Goal: Information Seeking & Learning: Find contact information

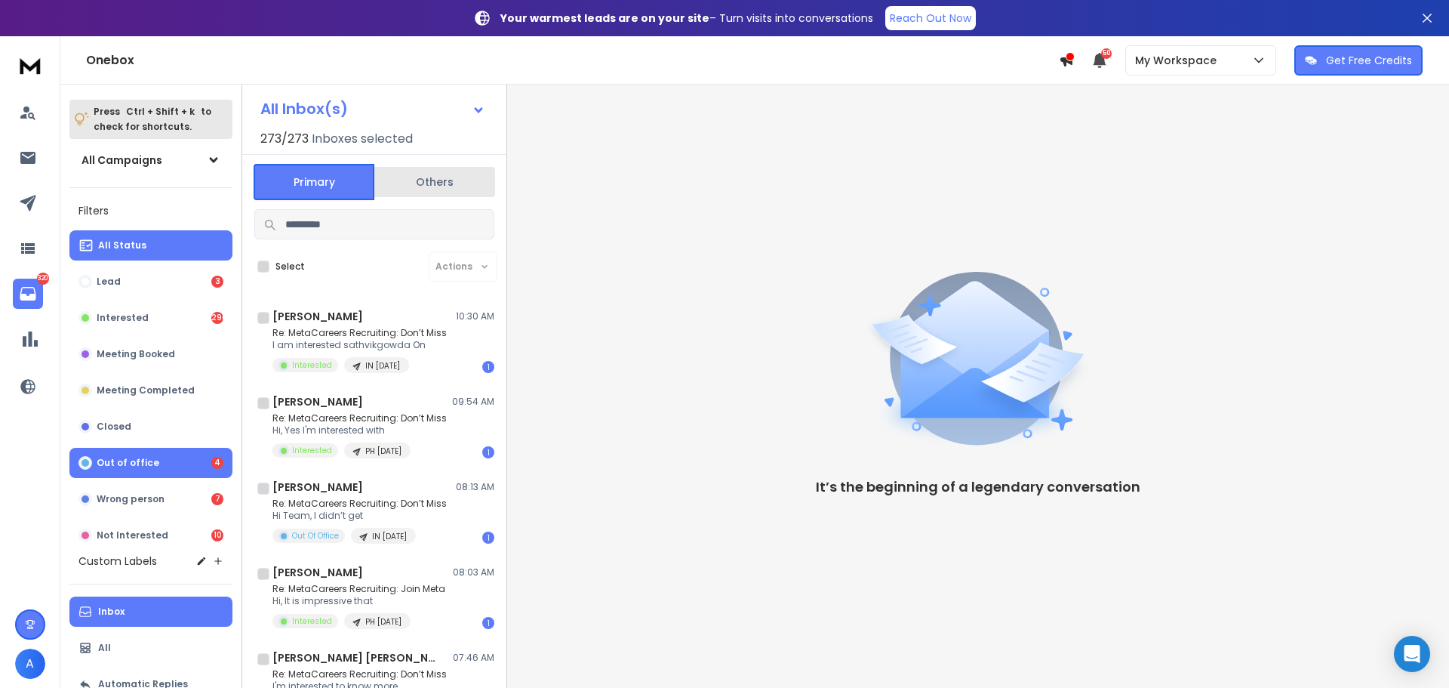
click at [181, 460] on button "Out of office 4" at bounding box center [150, 463] width 163 height 30
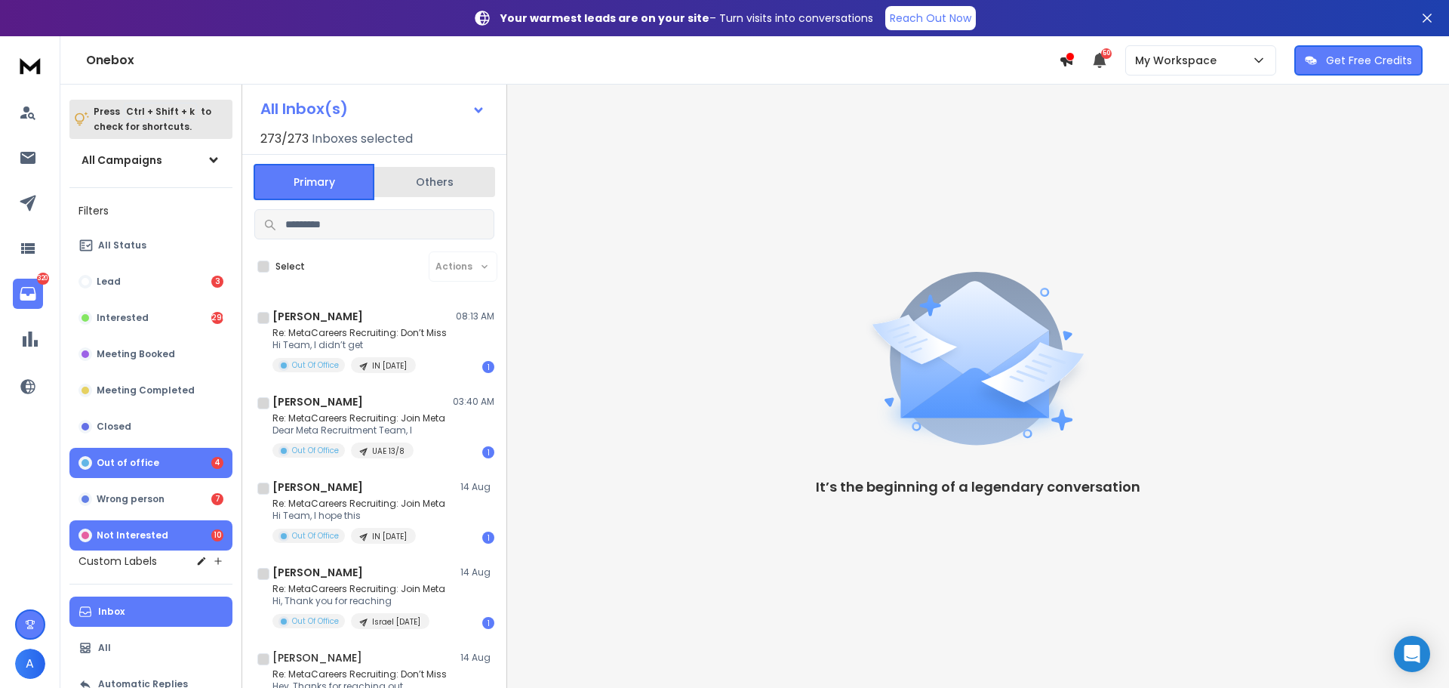
click at [153, 537] on p "Not Interested" at bounding box center [133, 535] width 72 height 12
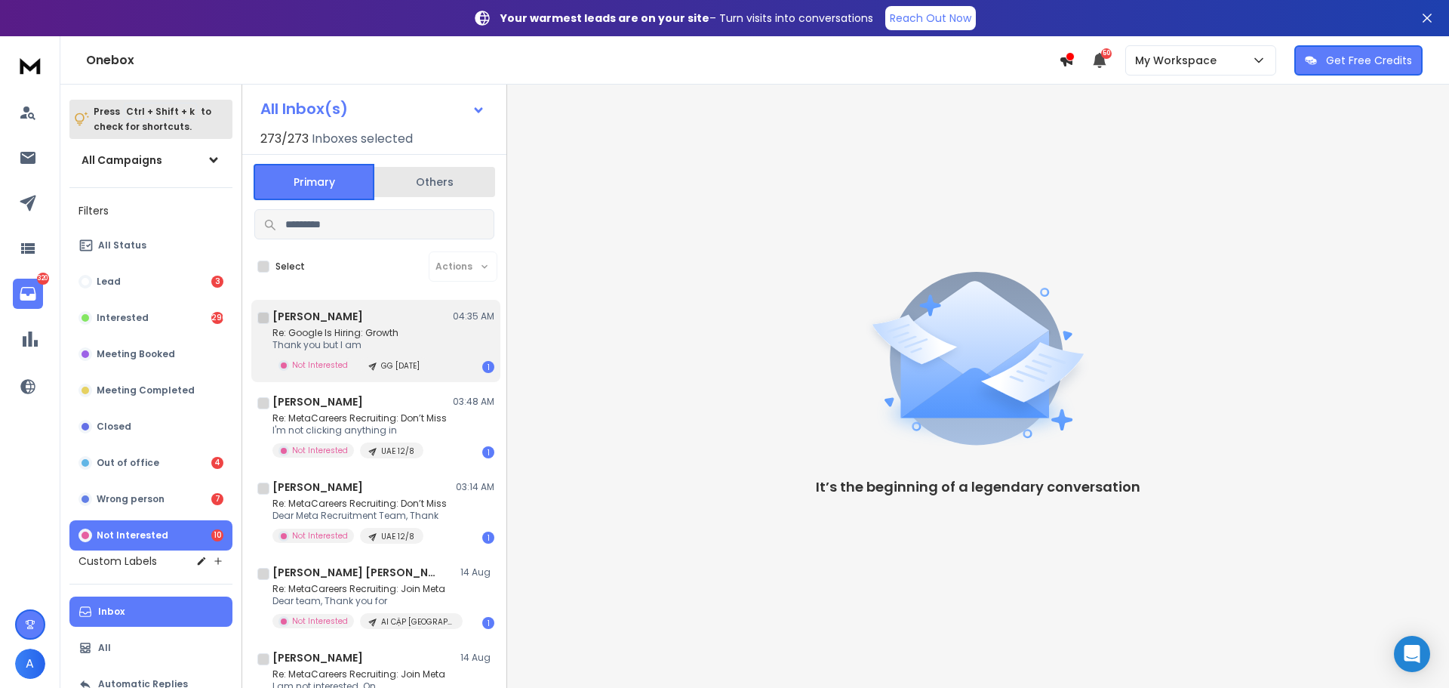
click at [409, 318] on div "Mbali Ndhlovu 04:35 AM" at bounding box center [383, 316] width 222 height 15
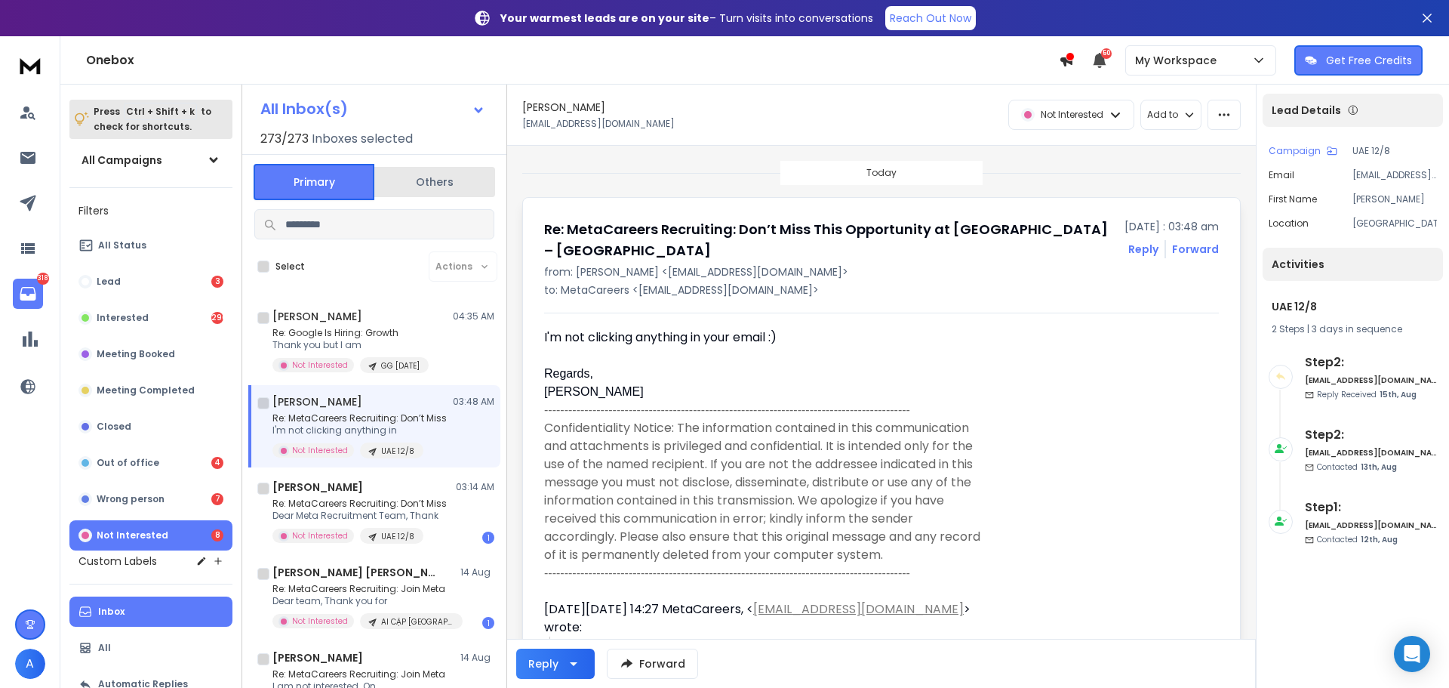
click at [682, 267] on p "from: Subhan Aslam <subhan.aslam91@gmail.com>" at bounding box center [881, 271] width 675 height 15
drag, startPoint x: 682, startPoint y: 267, endPoint x: 793, endPoint y: 269, distance: 111.7
click at [793, 269] on p "from: Subhan Aslam <subhan.aslam91@gmail.com>" at bounding box center [881, 271] width 675 height 15
copy p "subhan.aslam91@gmail.com"
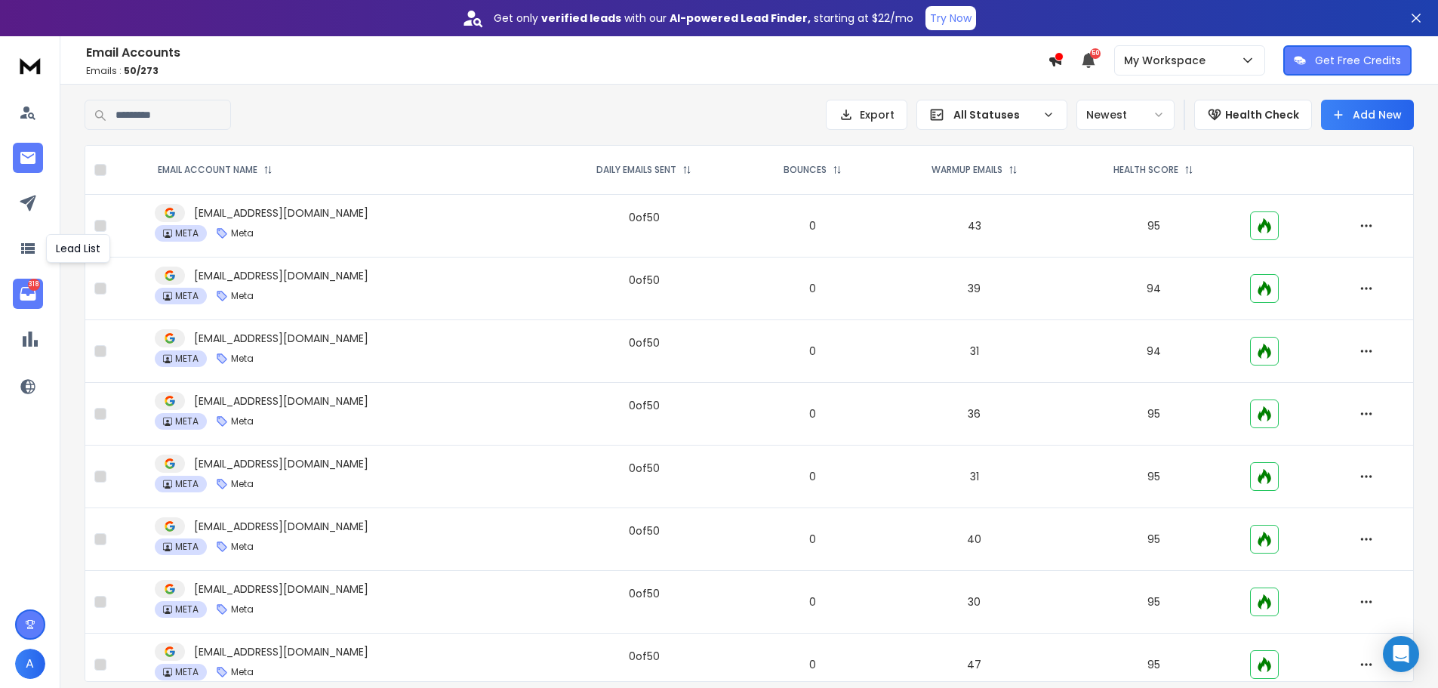
click at [33, 286] on p "318" at bounding box center [34, 284] width 12 height 12
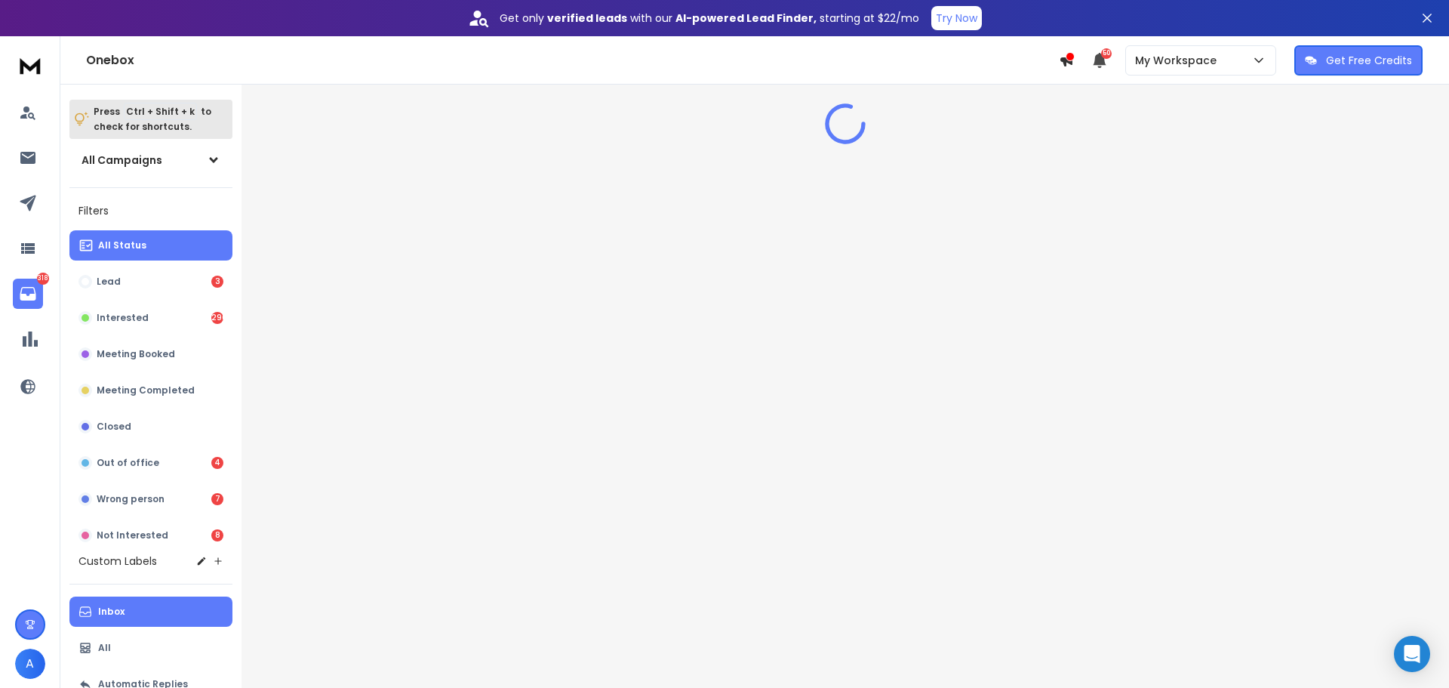
click at [125, 550] on div "Custom Labels" at bounding box center [150, 560] width 163 height 21
click at [128, 540] on p "Not Interested" at bounding box center [133, 535] width 72 height 12
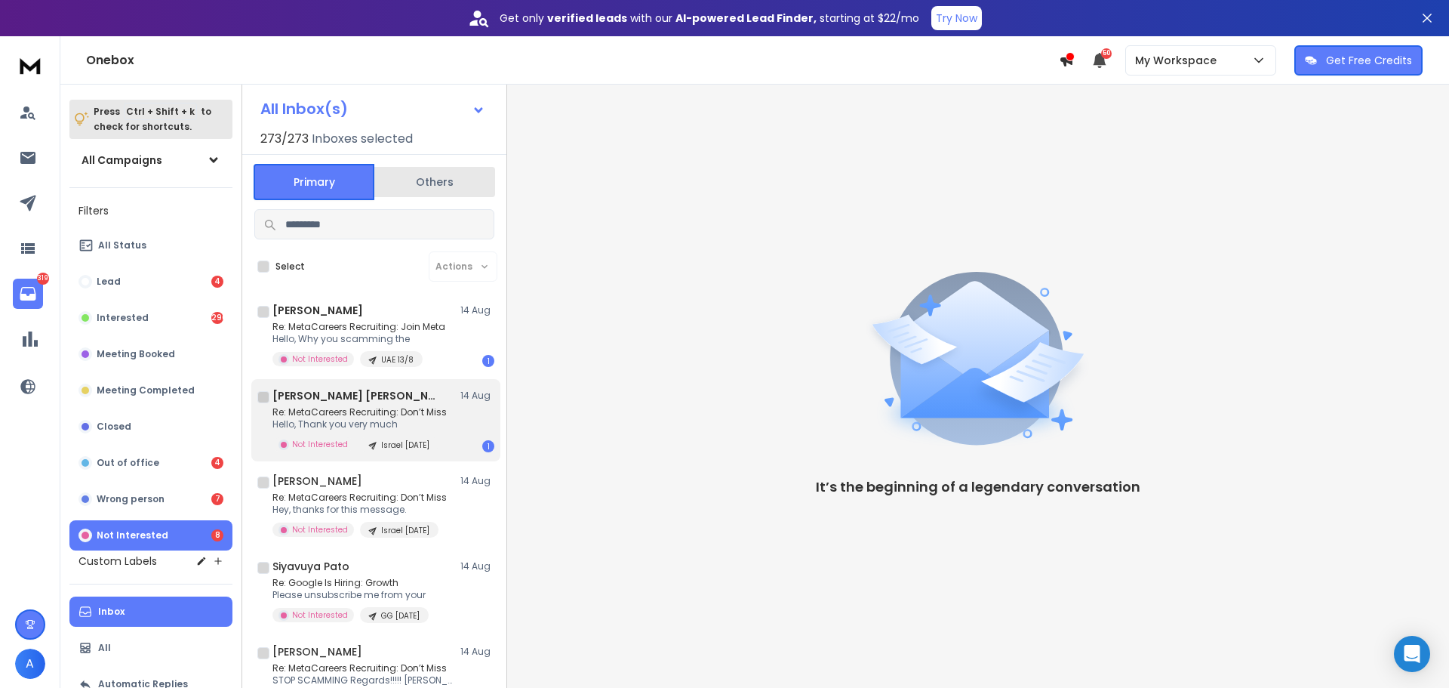
scroll to position [604, 0]
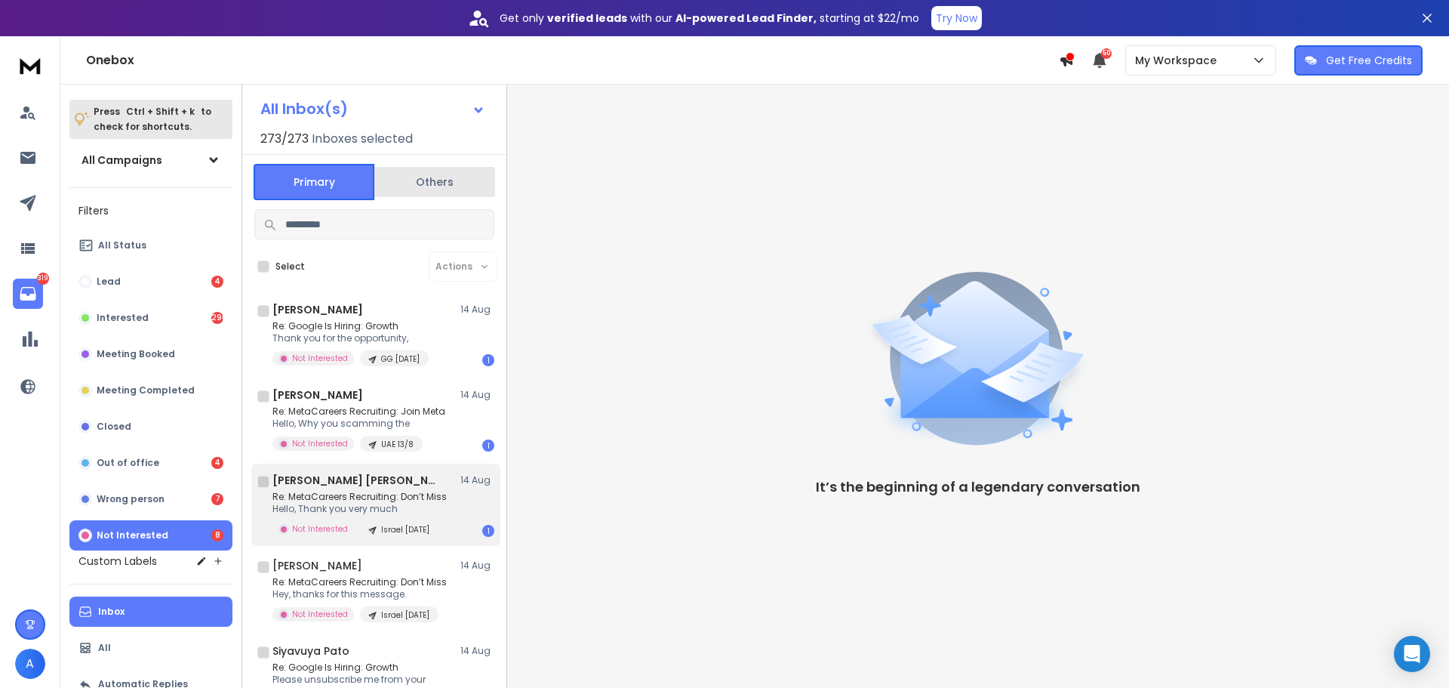
click at [419, 503] on p "Hello, Thank you very much" at bounding box center [359, 509] width 174 height 12
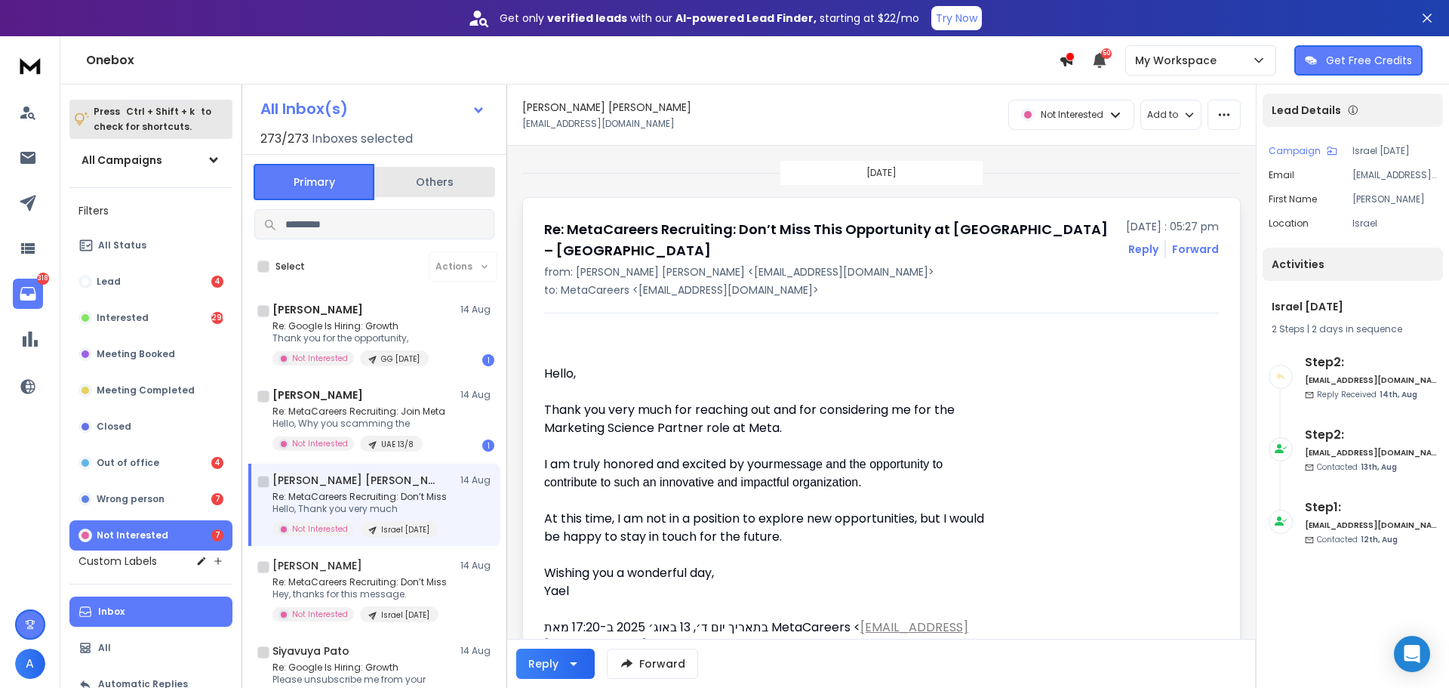
click at [639, 260] on div "Re: MetaCareers Recruiting: Don’t Miss This Opportunity at Meta – Israel 14 Aug…" at bounding box center [881, 258] width 675 height 78
drag, startPoint x: 639, startPoint y: 260, endPoint x: 720, endPoint y: 272, distance: 82.4
click at [720, 272] on div "Re: MetaCareers Recruiting: Don’t Miss This Opportunity at Meta – Israel 14 Aug…" at bounding box center [881, 258] width 675 height 78
copy p "yaelmk2@gmail.com"
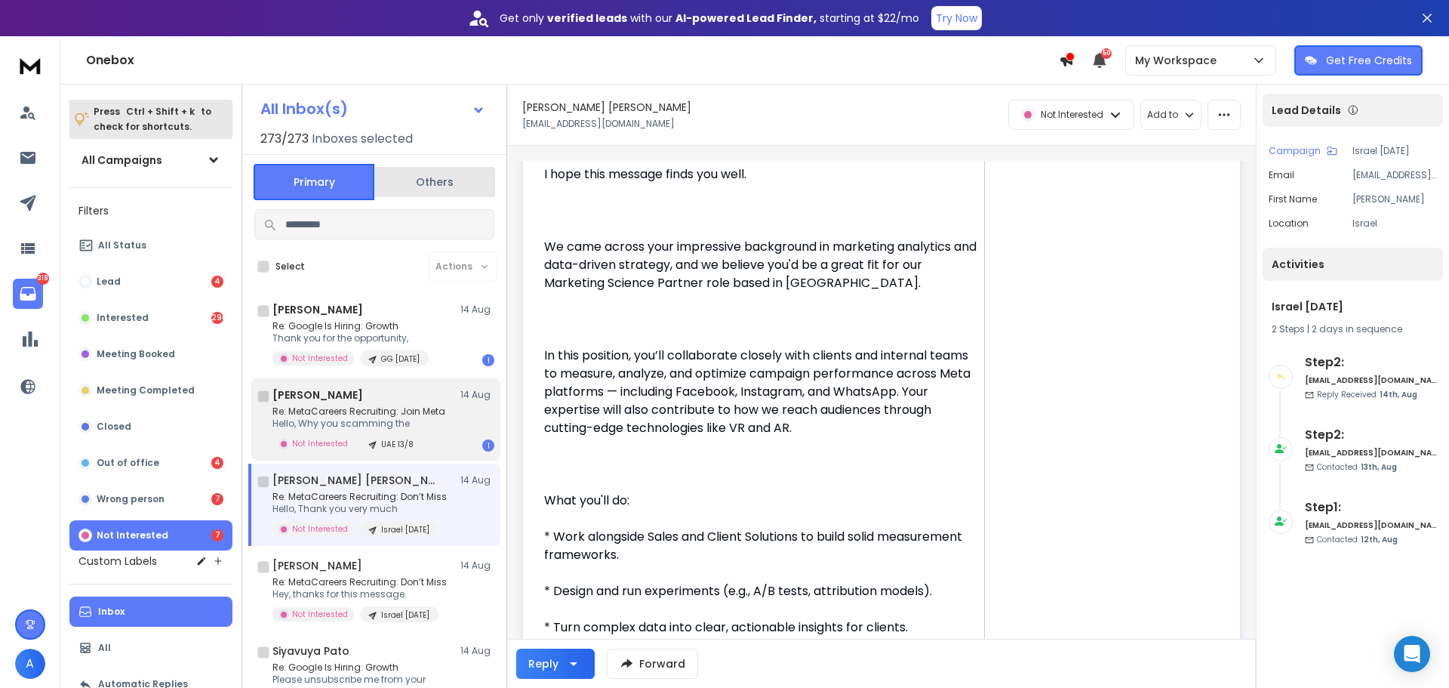
scroll to position [377, 0]
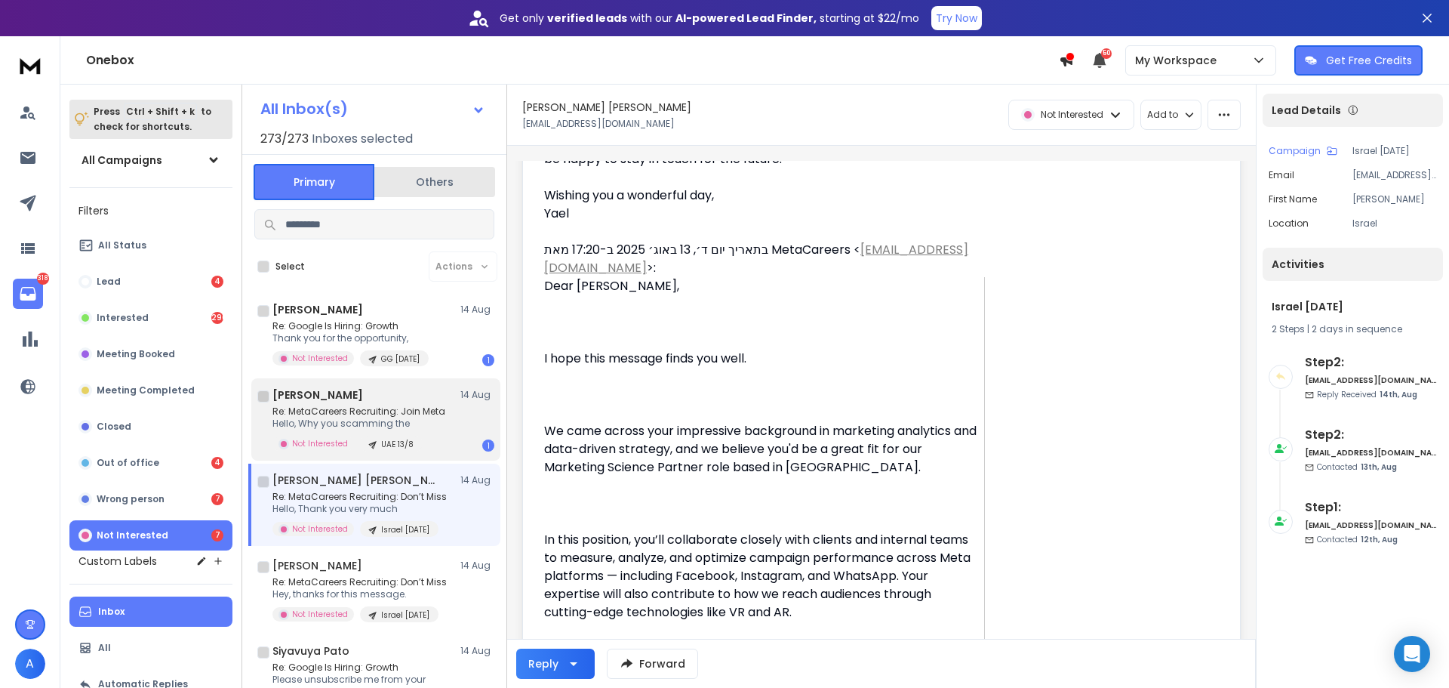
click at [371, 403] on div "Arya Nk 14 Aug Re: MetaCareers Recruiting: Join Meta Hello, Why you scamming th…" at bounding box center [383, 419] width 222 height 64
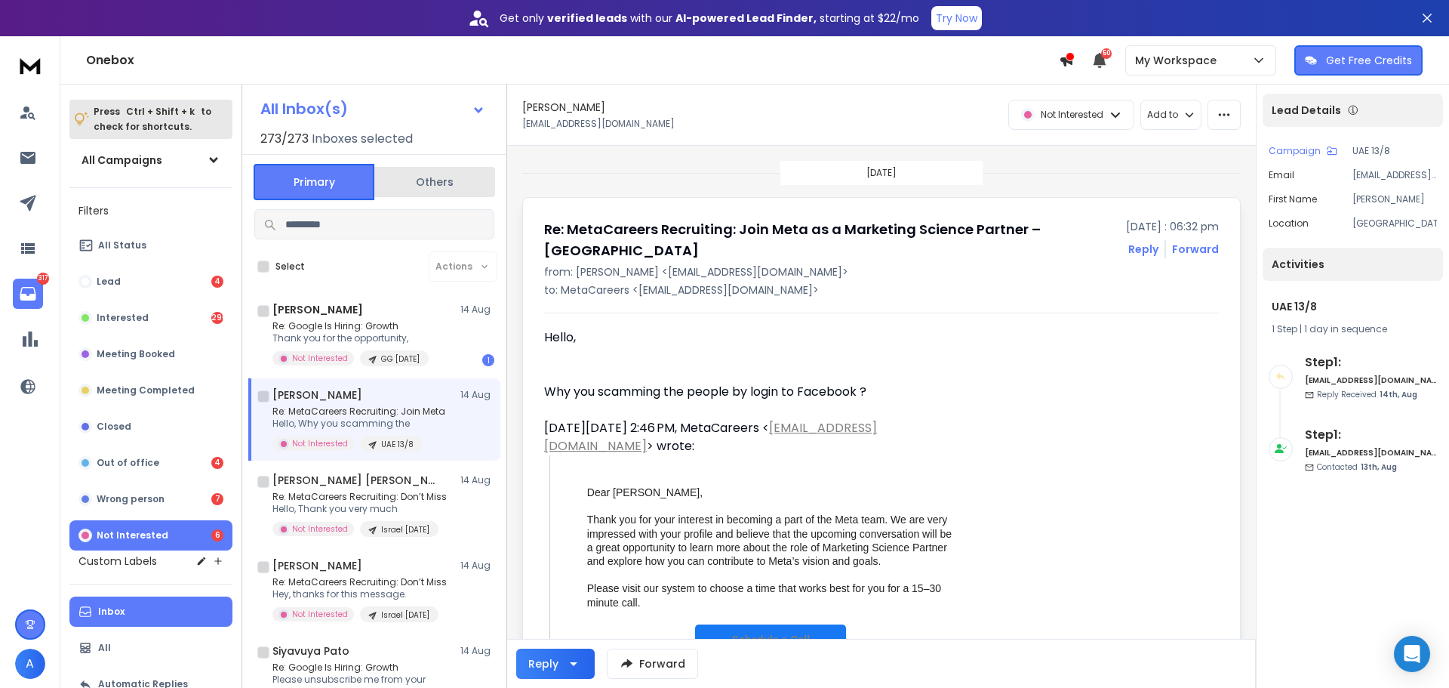
click at [604, 123] on p "ank9447@gmail.com" at bounding box center [598, 124] width 152 height 12
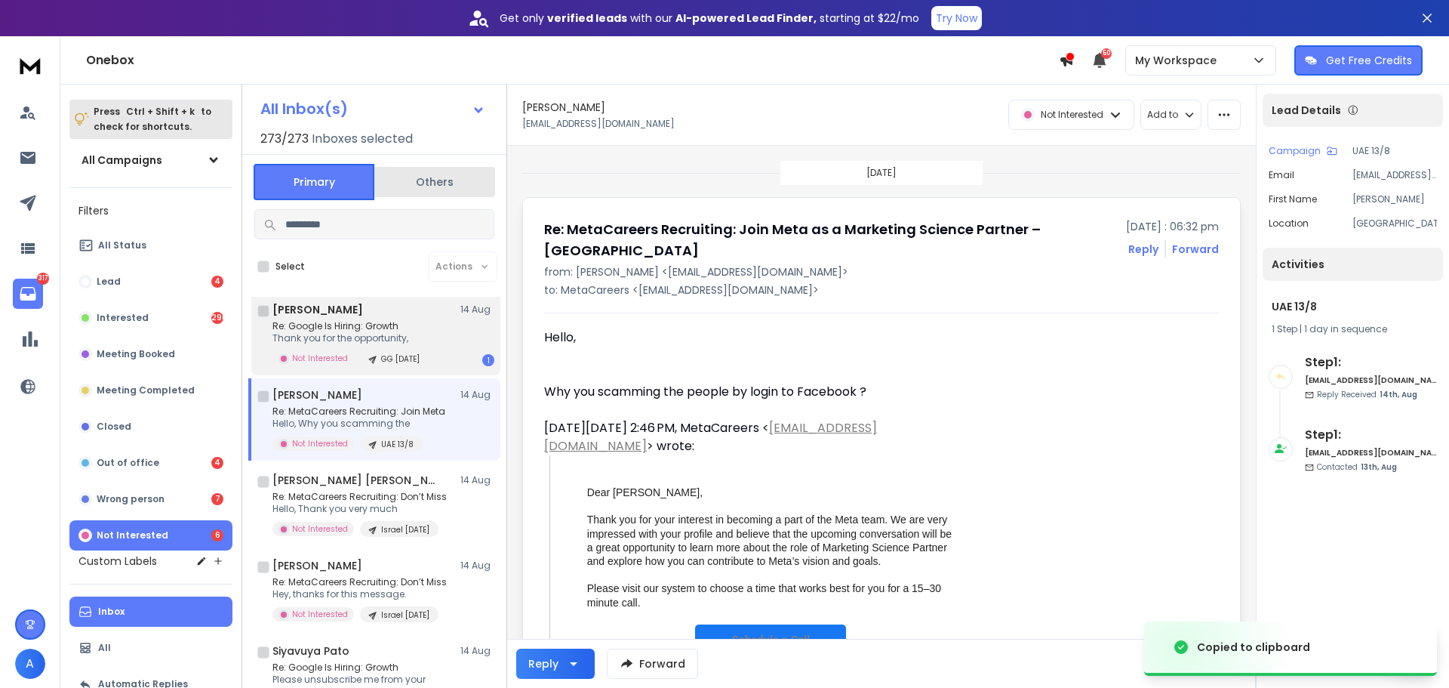
click at [452, 334] on div "Re: Google Is Hiring: Growth Thank you for the opportunity, Not Interested GG 1…" at bounding box center [383, 343] width 222 height 46
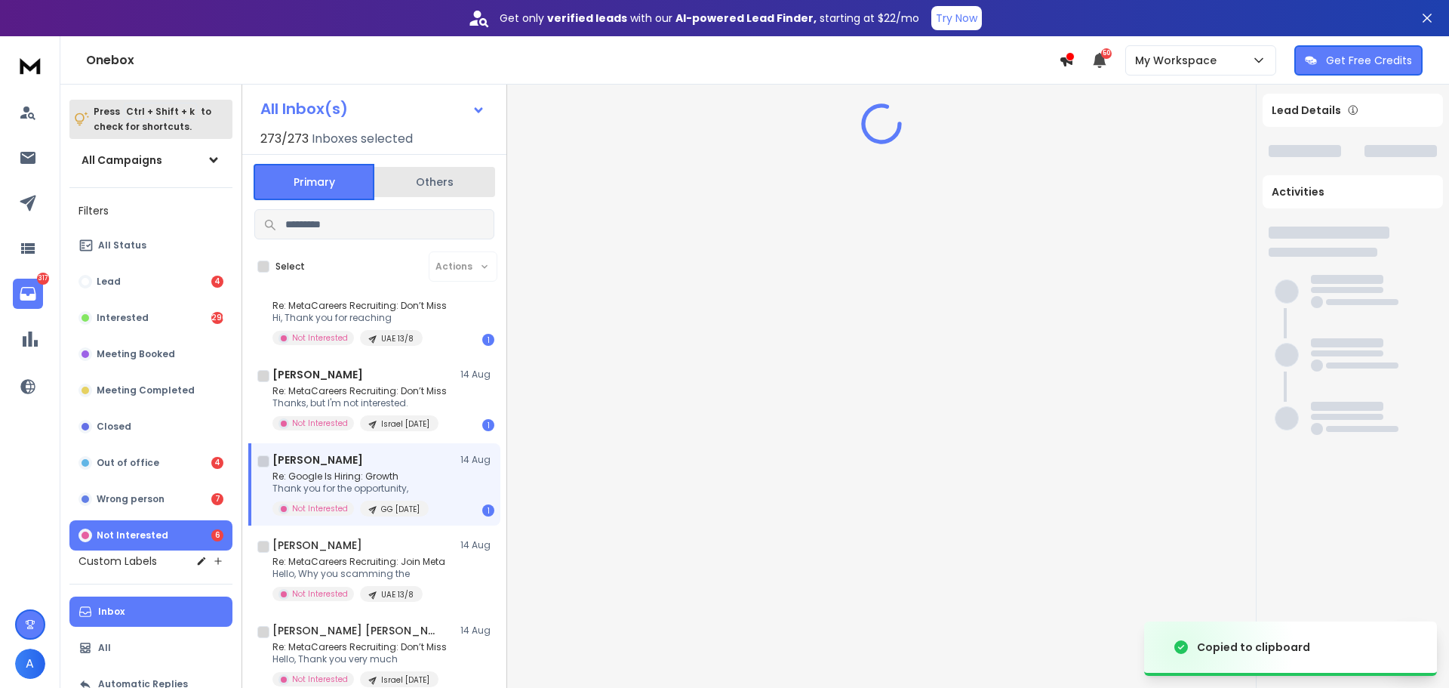
scroll to position [453, 0]
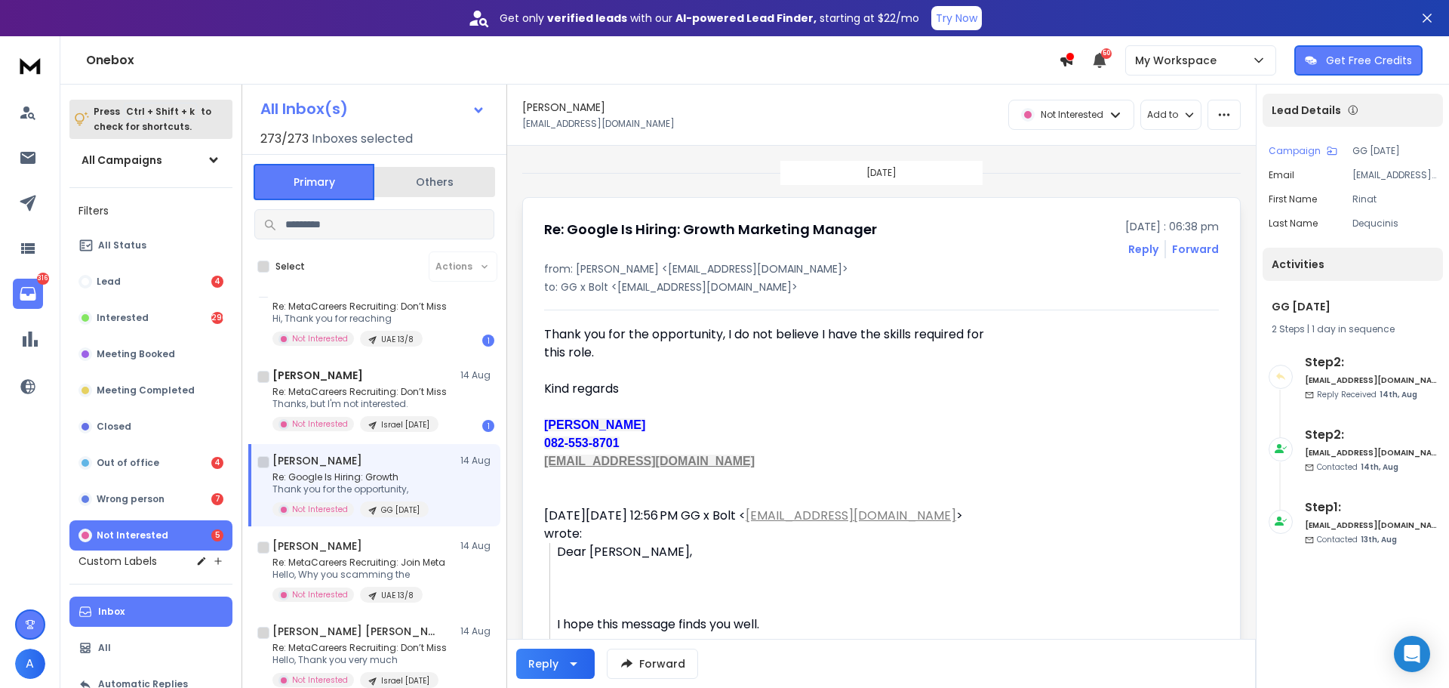
click at [665, 266] on p "from: Rinat Dequcinis <rinatdeq@gmail.com>" at bounding box center [881, 268] width 675 height 15
drag, startPoint x: 665, startPoint y: 266, endPoint x: 774, endPoint y: 273, distance: 109.7
click at [774, 273] on p "from: Rinat Dequcinis <rinatdeq@gmail.com>" at bounding box center [881, 268] width 675 height 15
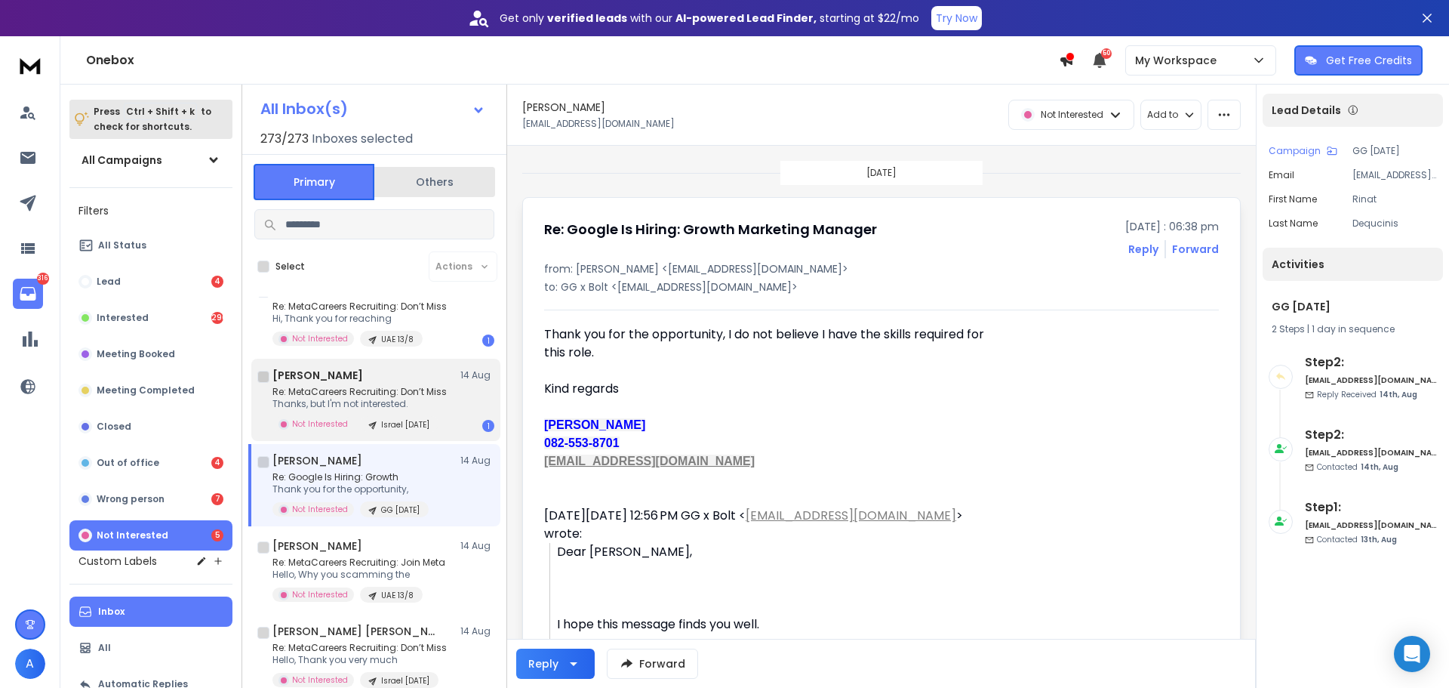
click at [447, 376] on div "Guy Korine 14 Aug" at bounding box center [383, 375] width 222 height 15
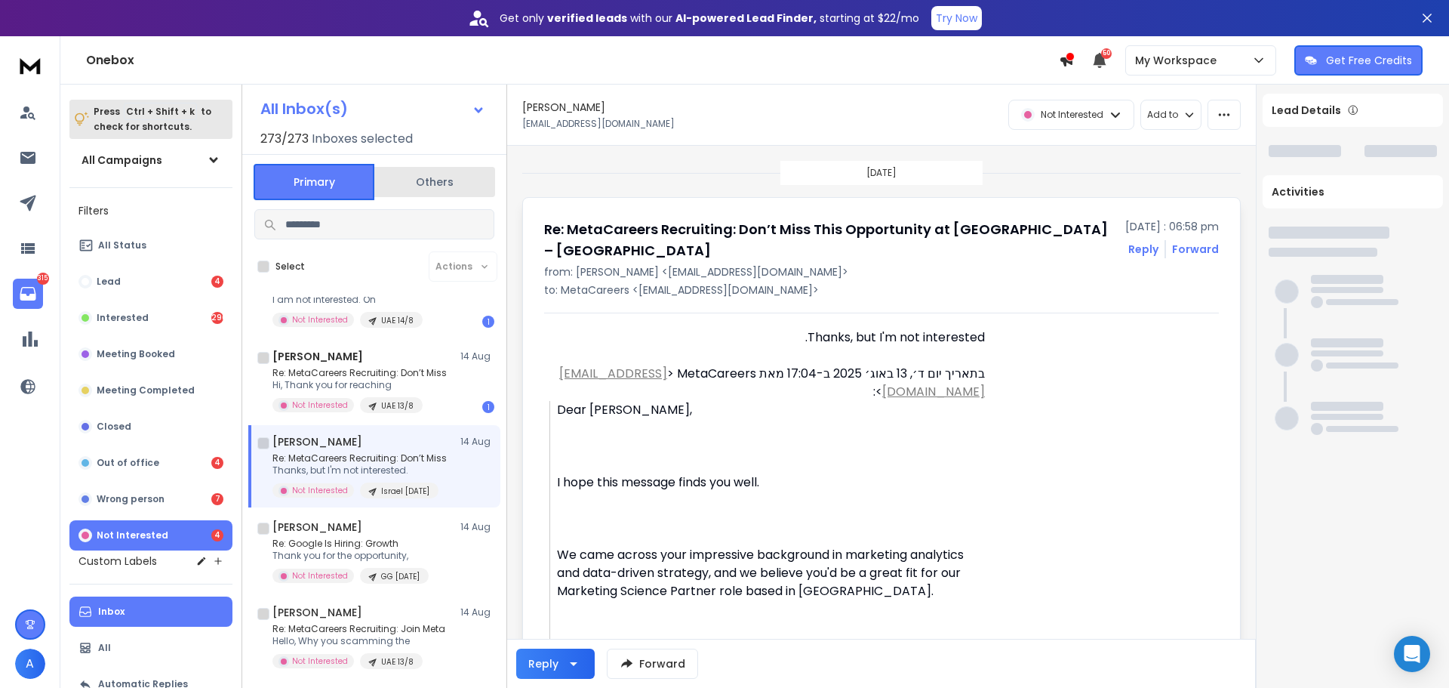
scroll to position [377, 0]
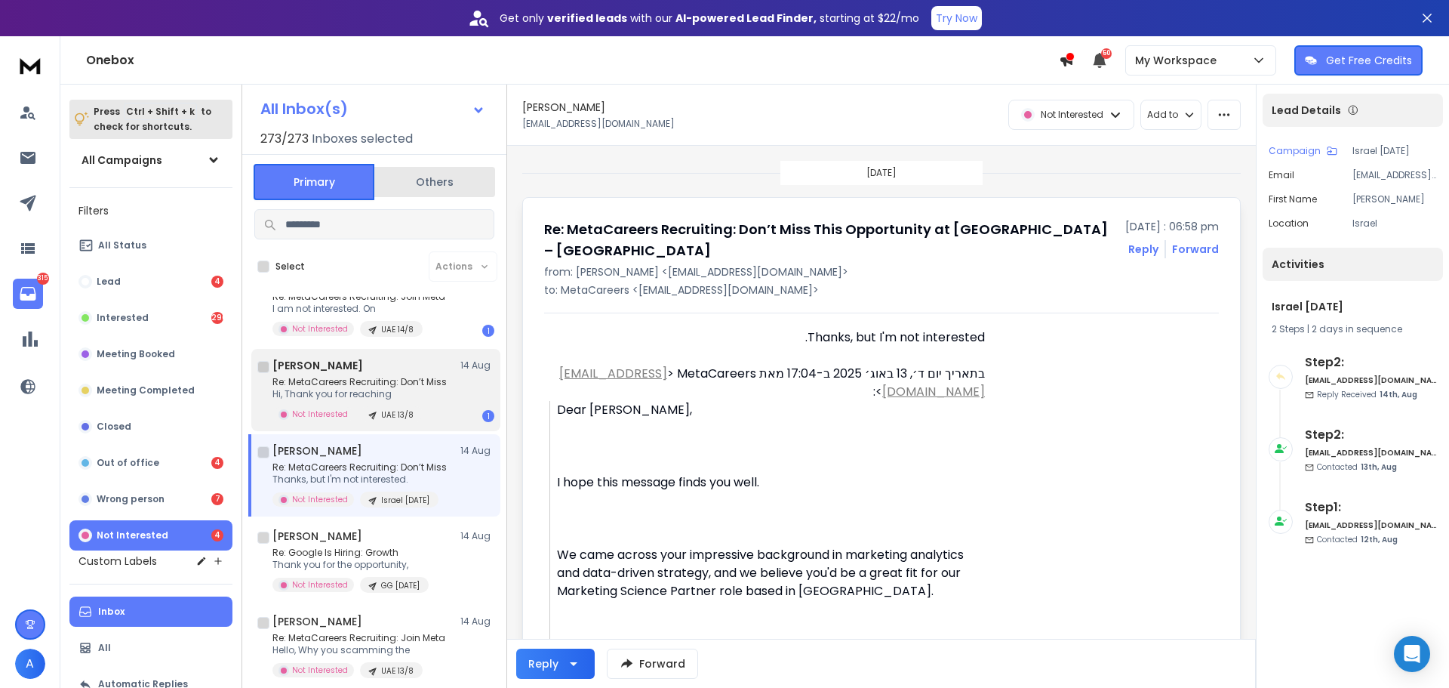
click at [390, 399] on p "Hi, Thank you for reaching" at bounding box center [359, 394] width 174 height 12
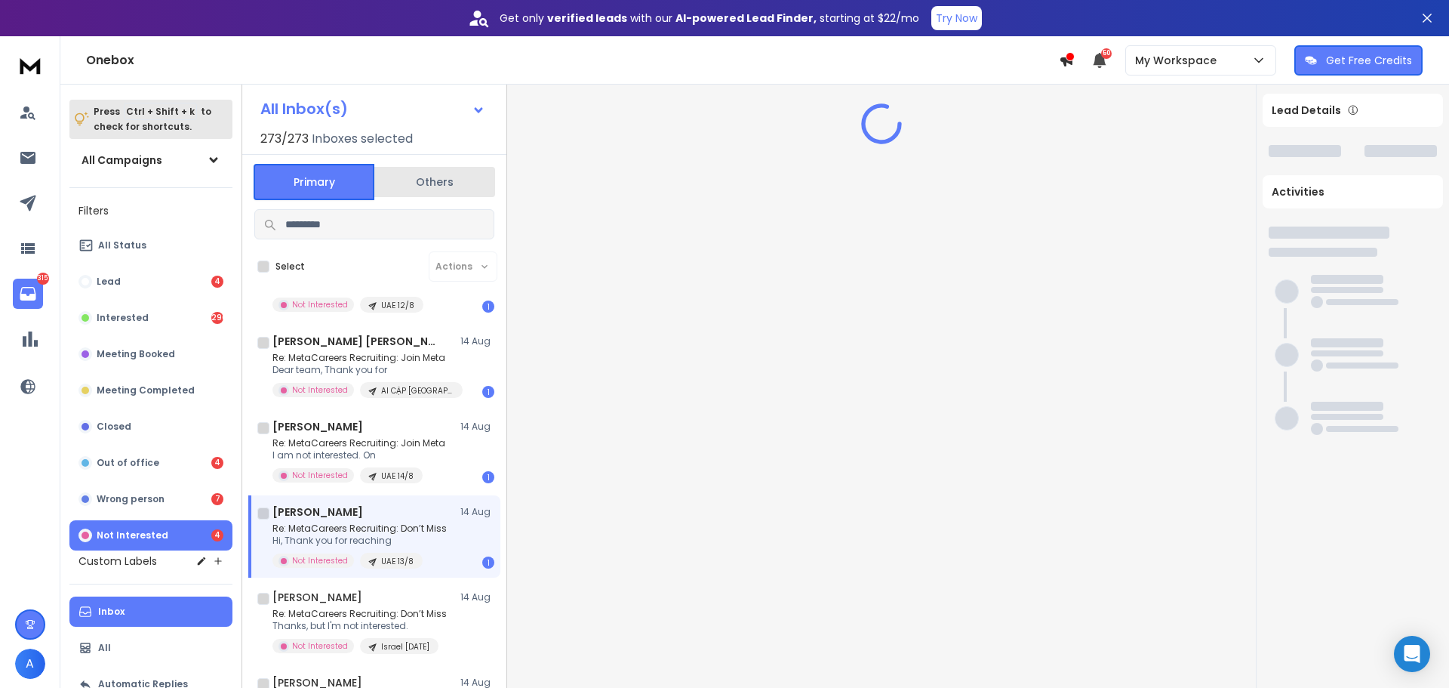
scroll to position [226, 0]
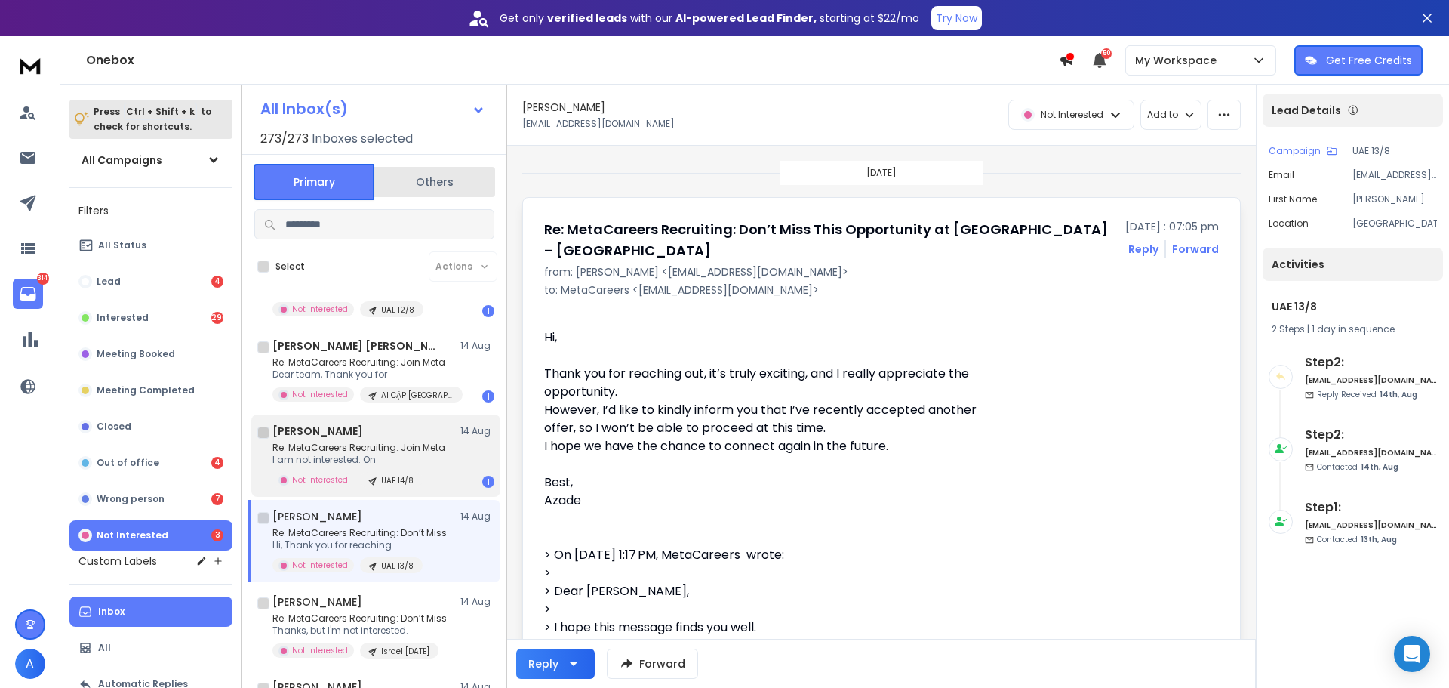
click at [423, 421] on div "Muhammad Qudoos 14 Aug Re: MetaCareers Recruiting: Join Meta I am not intereste…" at bounding box center [375, 455] width 249 height 82
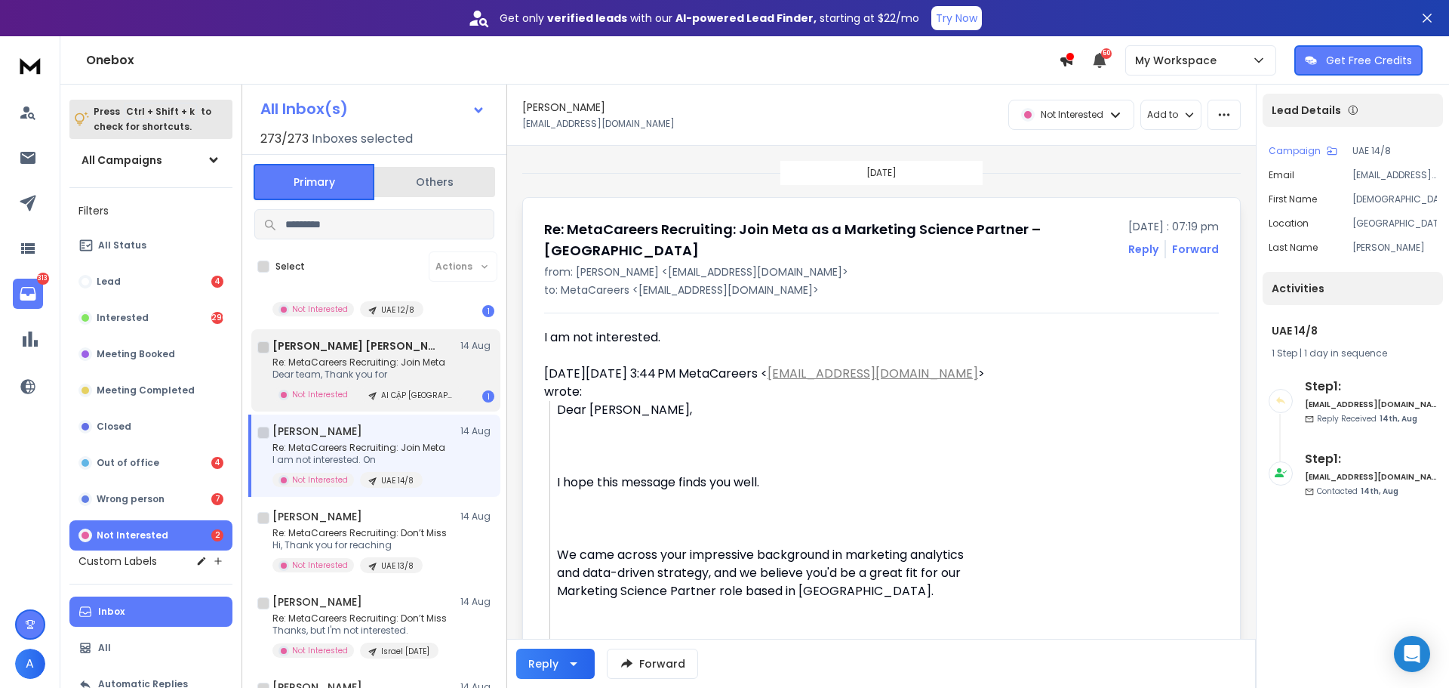
click at [419, 364] on p "Re: MetaCareers Recruiting: Join Meta" at bounding box center [362, 362] width 181 height 12
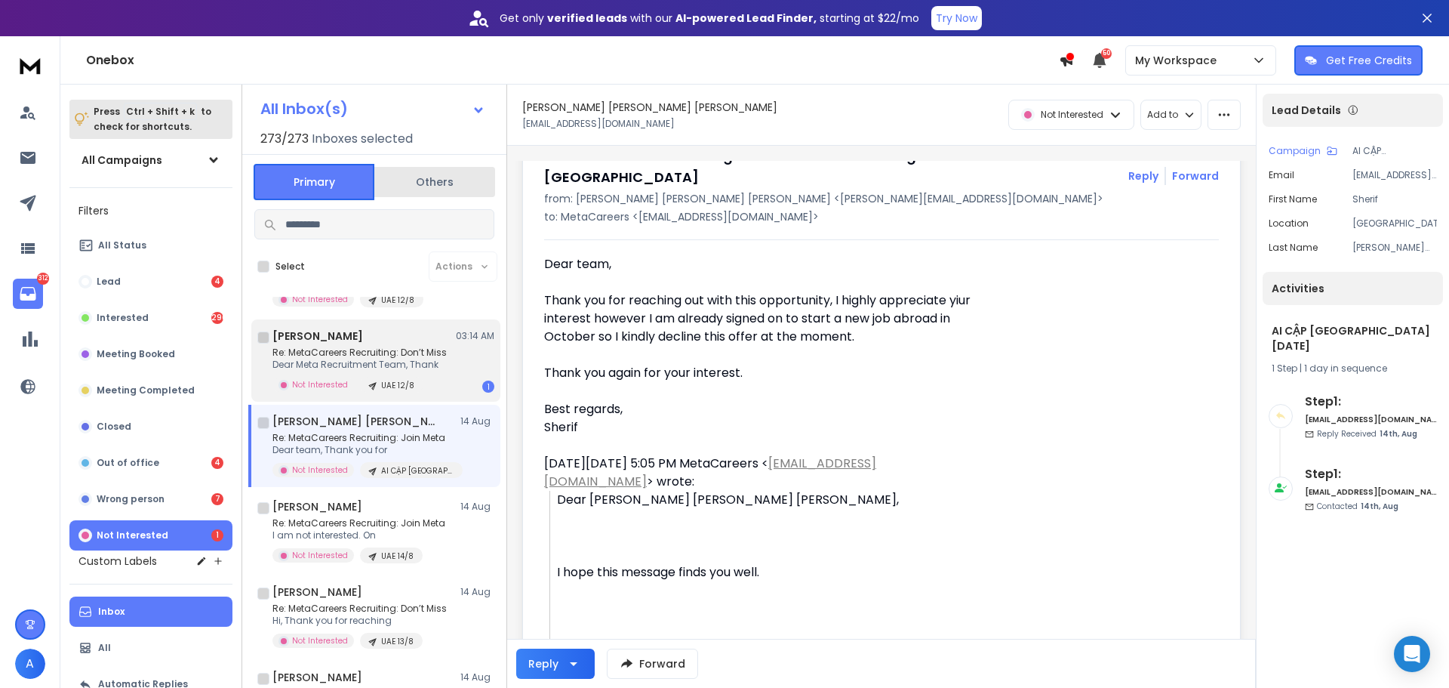
scroll to position [0, 0]
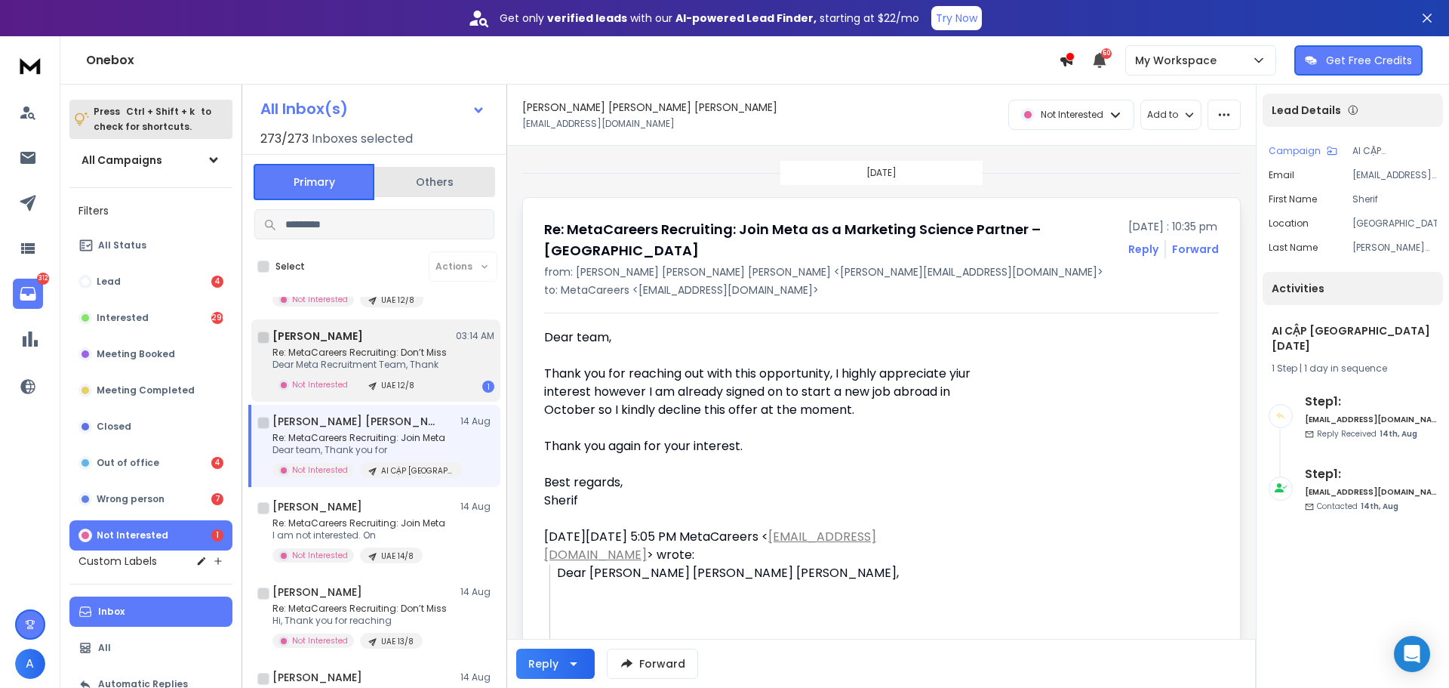
click at [420, 374] on div "Re: MetaCareers Recruiting: Don’t Miss Dear Meta Recruitment Team, Thank Not In…" at bounding box center [359, 369] width 174 height 46
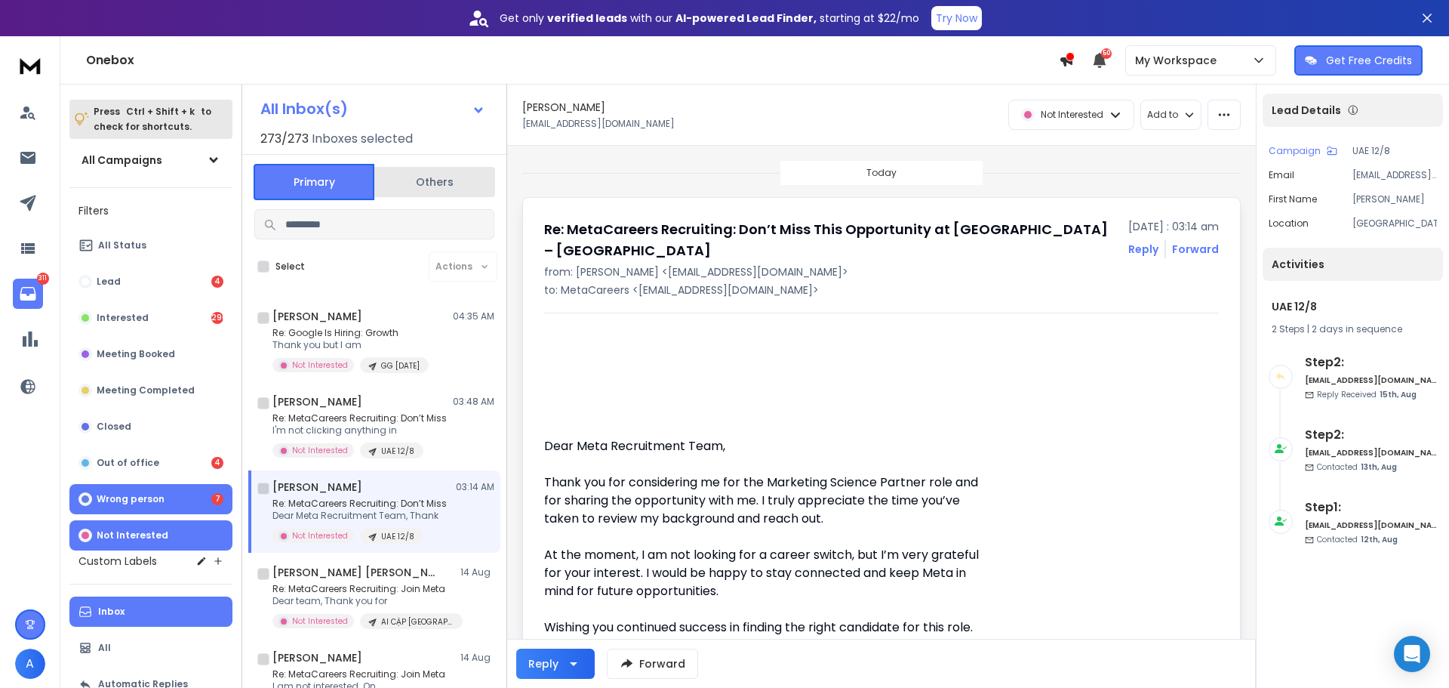
click at [164, 497] on button "Wrong person 7" at bounding box center [150, 499] width 163 height 30
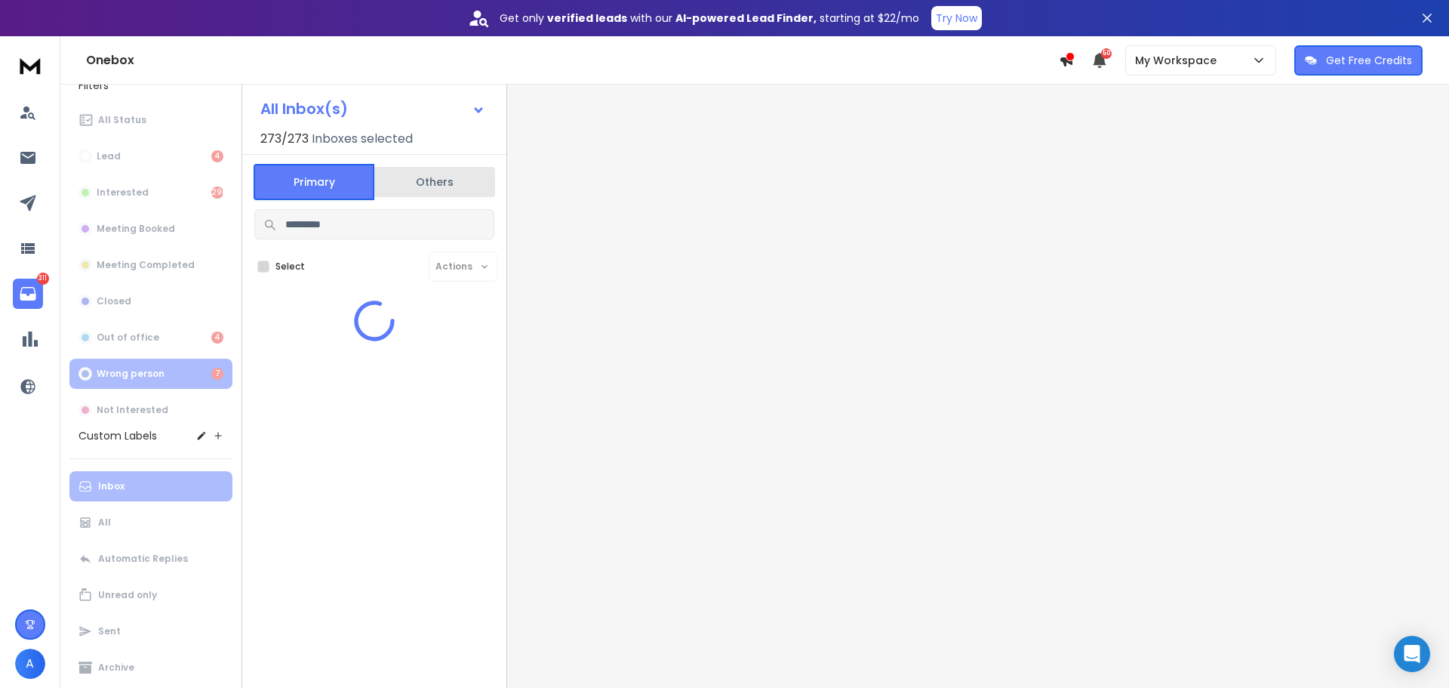
scroll to position [143, 0]
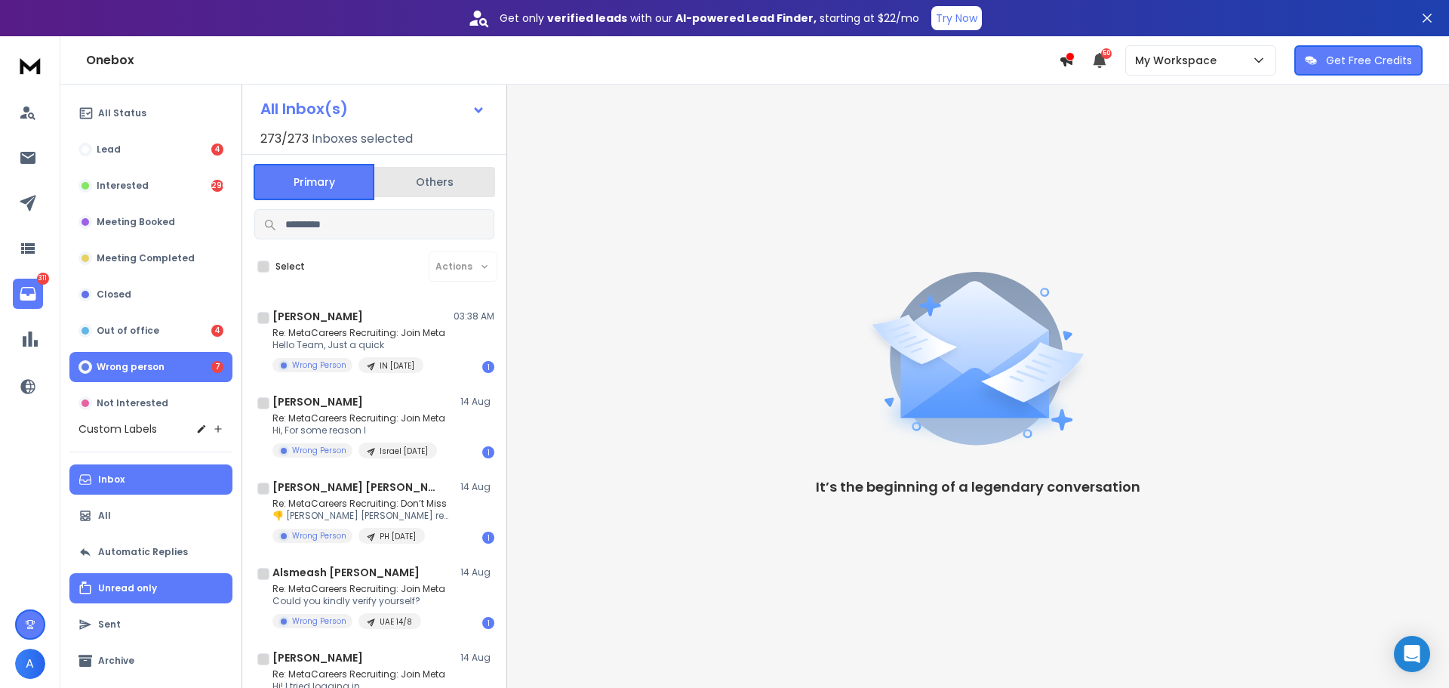
click at [143, 584] on div "Unread only" at bounding box center [117, 588] width 78 height 18
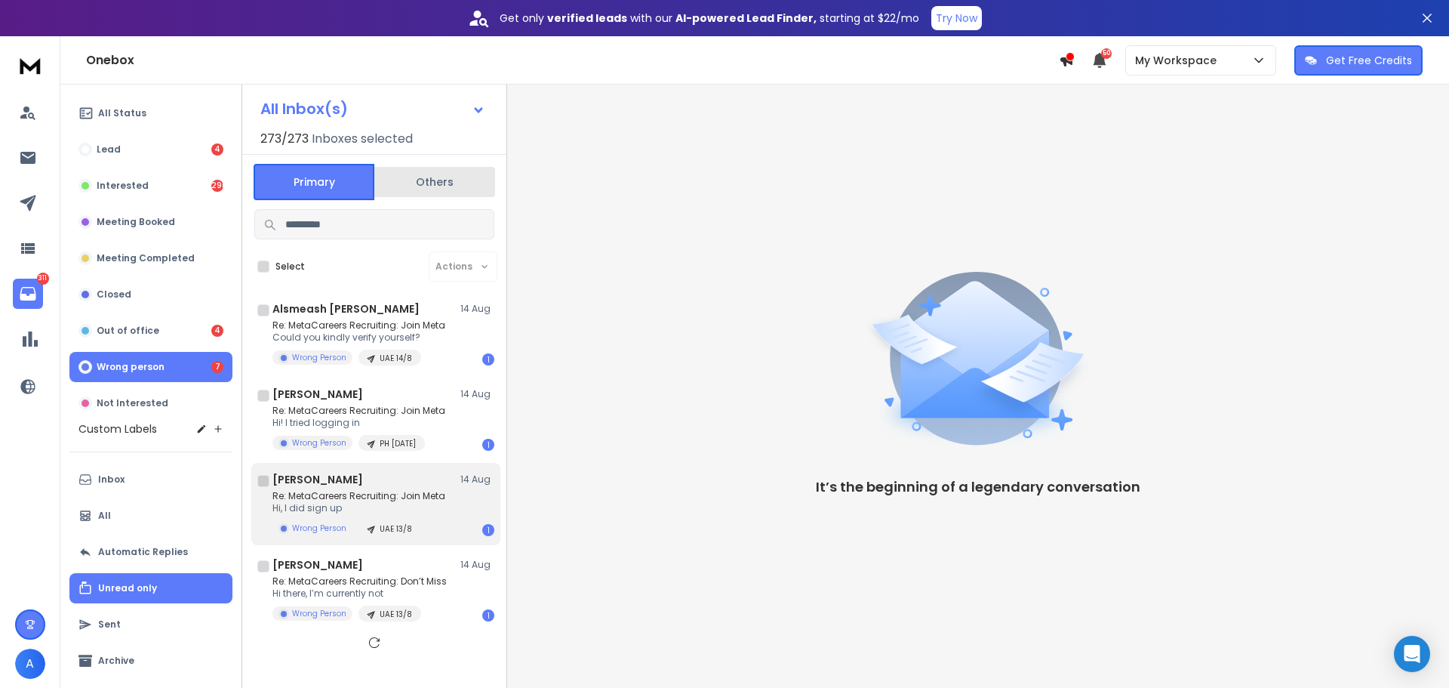
scroll to position [248, 0]
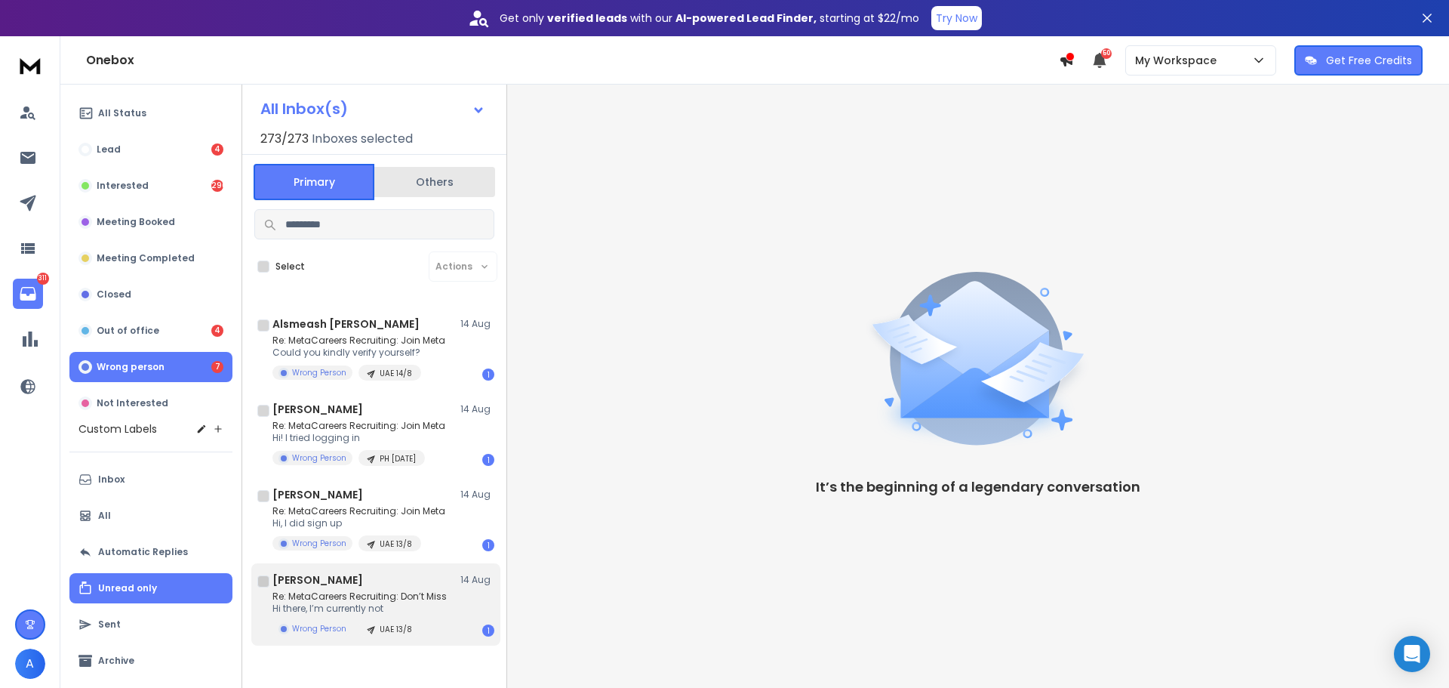
click at [342, 588] on div "rishi gill 14 Aug Re: MetaCareers Recruiting: Don’t Miss Hi there, I’m currentl…" at bounding box center [383, 604] width 222 height 64
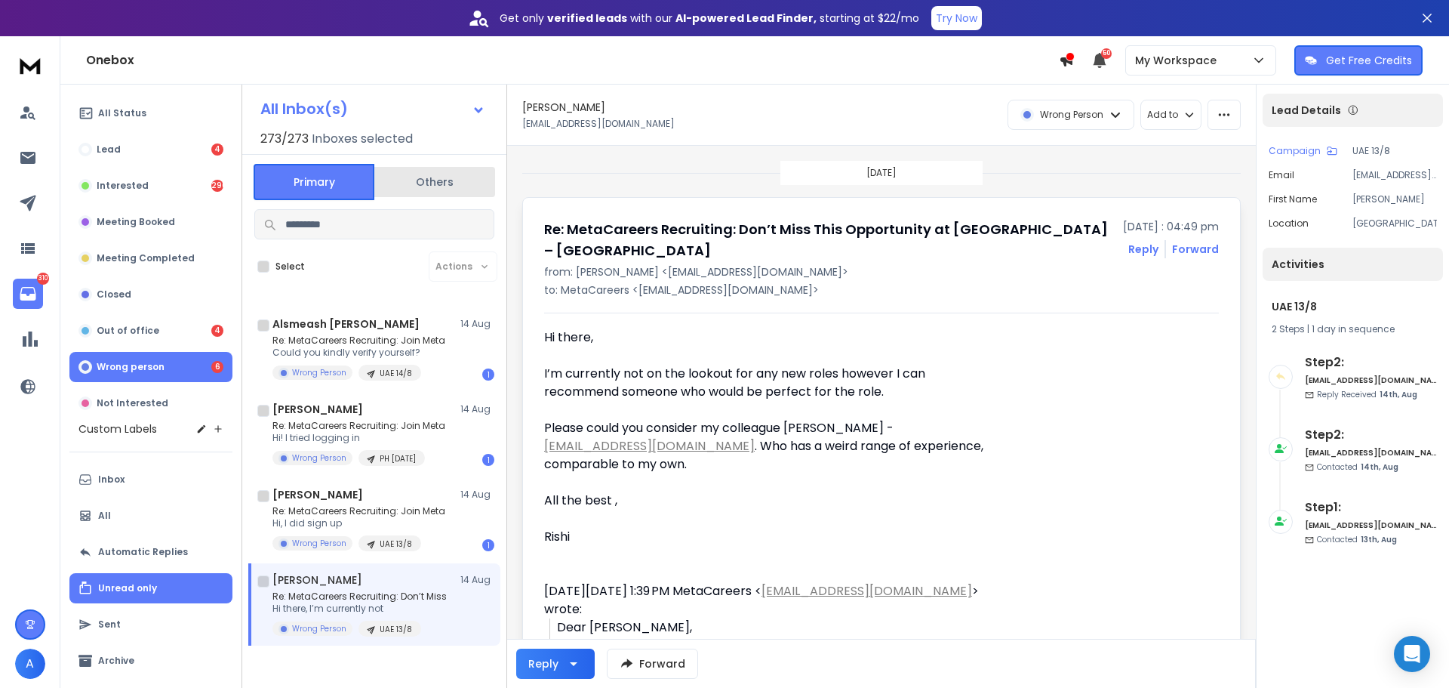
click at [641, 270] on p "from: rishi gill <rishigilly@gmail.com>" at bounding box center [881, 271] width 675 height 15
drag, startPoint x: 641, startPoint y: 270, endPoint x: 711, endPoint y: 275, distance: 70.4
click at [711, 275] on p "from: rishi gill <rishigilly@gmail.com>" at bounding box center [881, 271] width 675 height 15
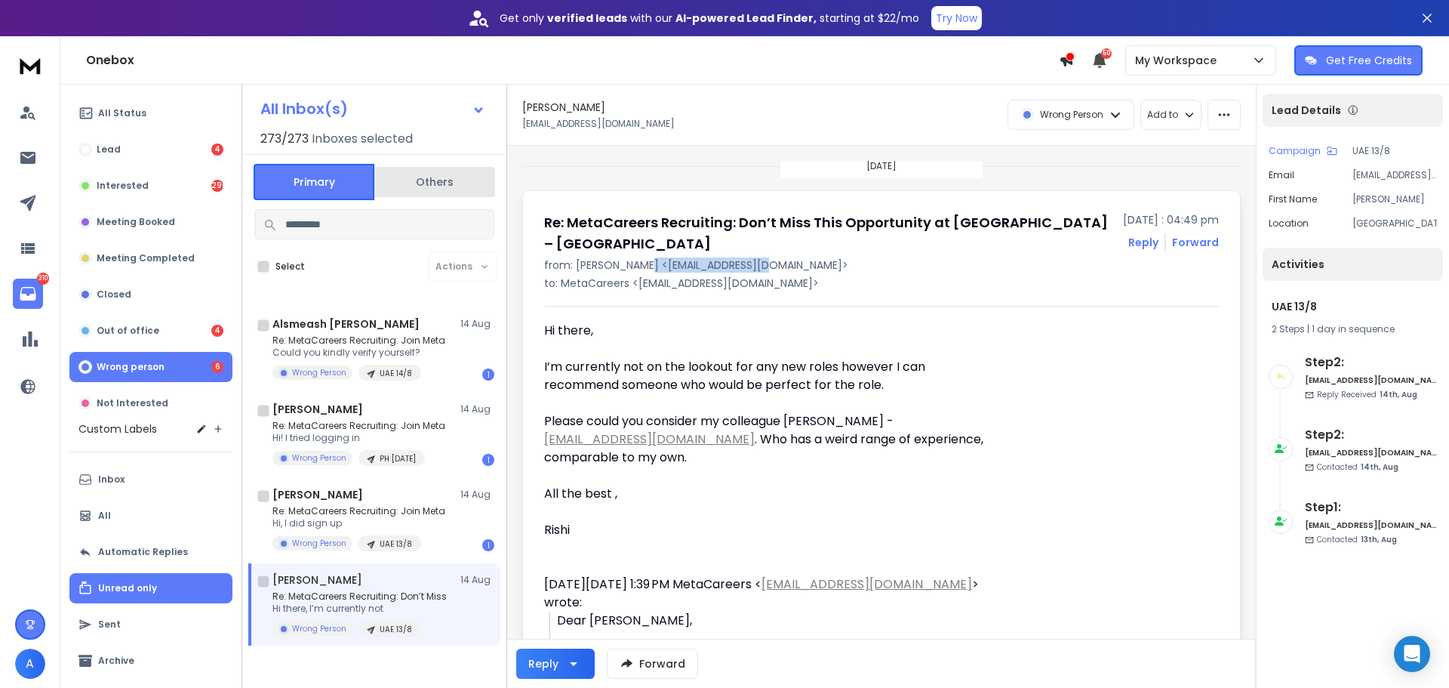
scroll to position [0, 0]
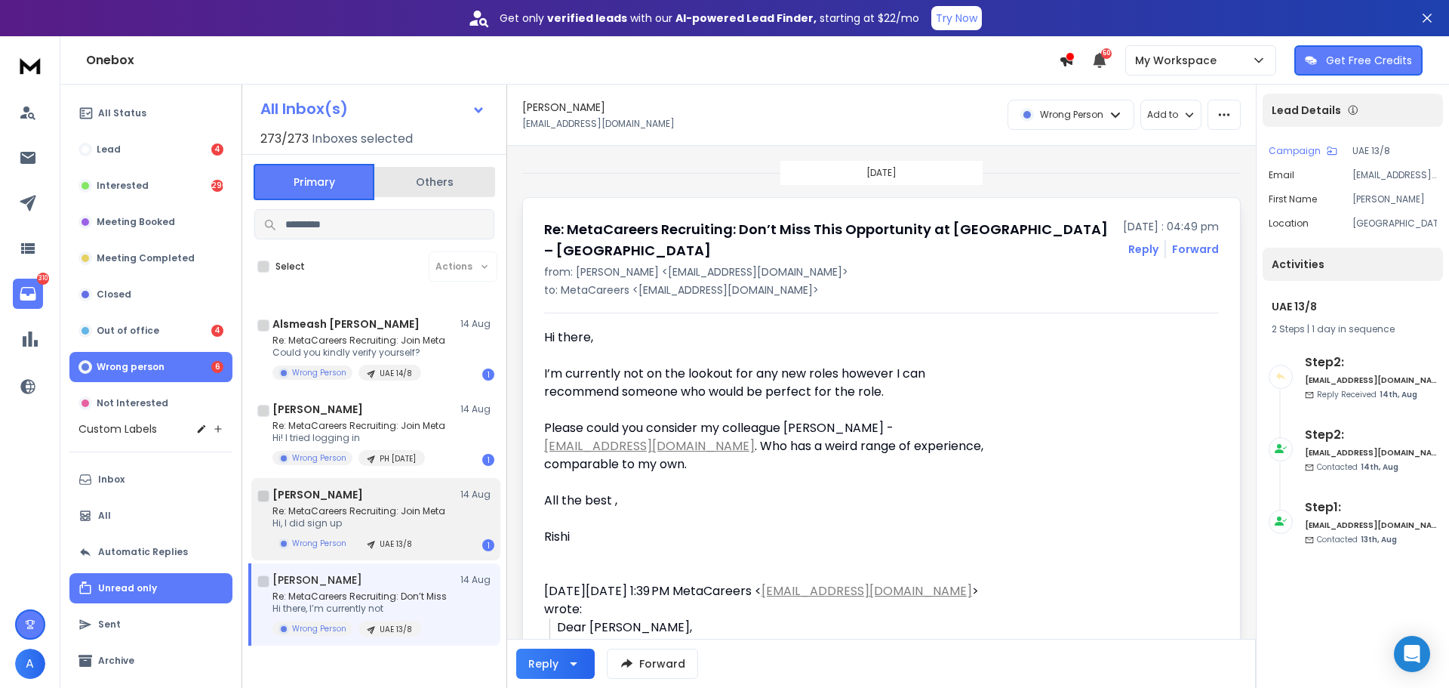
click at [428, 516] on p "Re: MetaCareers Recruiting: Join Meta" at bounding box center [358, 511] width 173 height 12
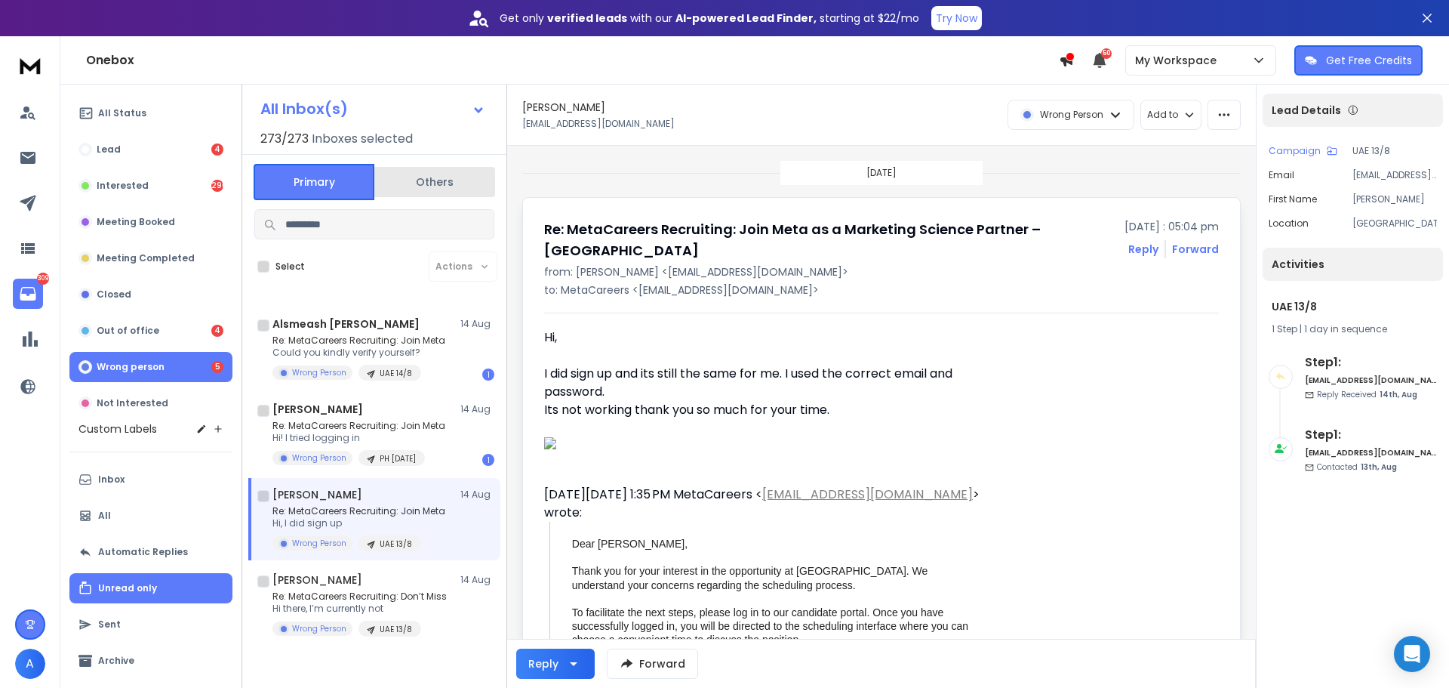
click at [613, 374] on div "I did sign up and its still the same for me. I used the correct email and passw…" at bounding box center [764, 383] width 441 height 36
click at [692, 271] on p "from: noor alkaragooly <noor.alkaragooly@gmail.com>" at bounding box center [881, 271] width 675 height 15
drag, startPoint x: 692, startPoint y: 271, endPoint x: 732, endPoint y: 269, distance: 40.1
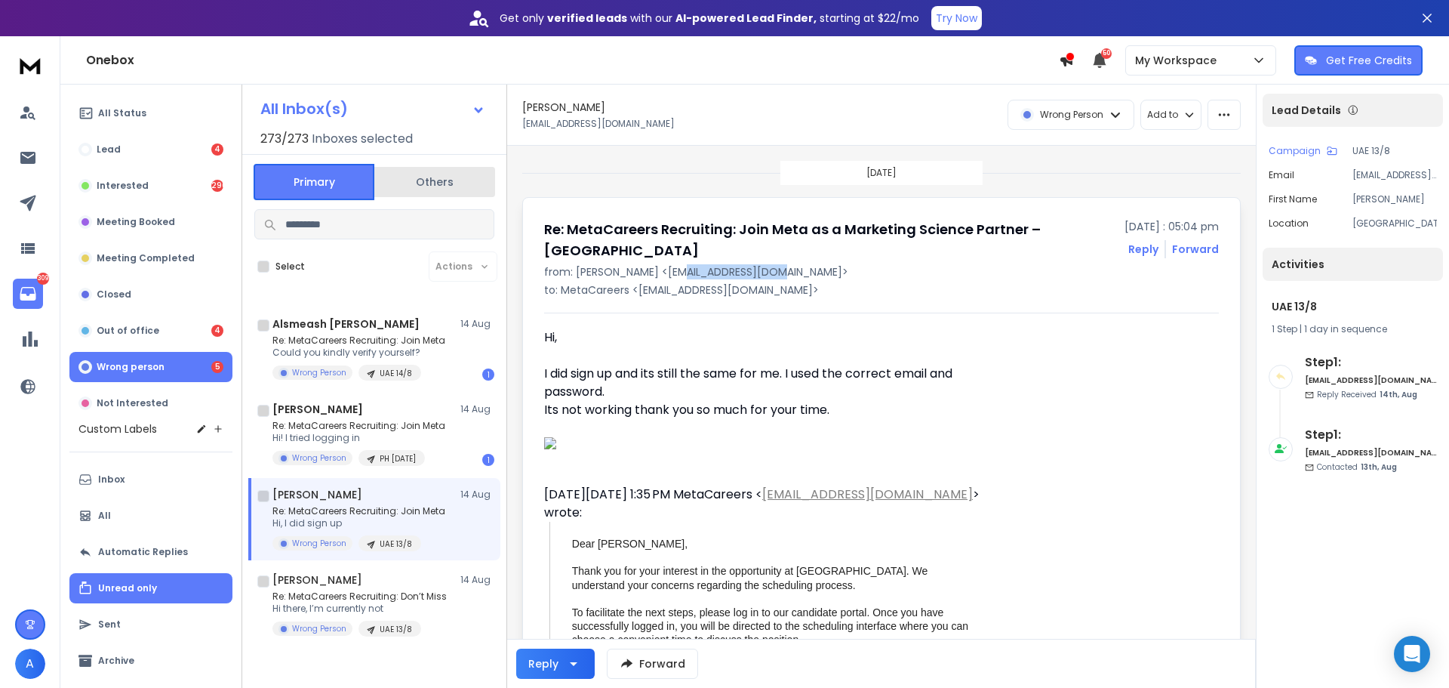
click at [732, 269] on p "from: noor alkaragooly <noor.alkaragooly@gmail.com>" at bounding box center [881, 271] width 675 height 15
copy p "noor.alkaragooly"
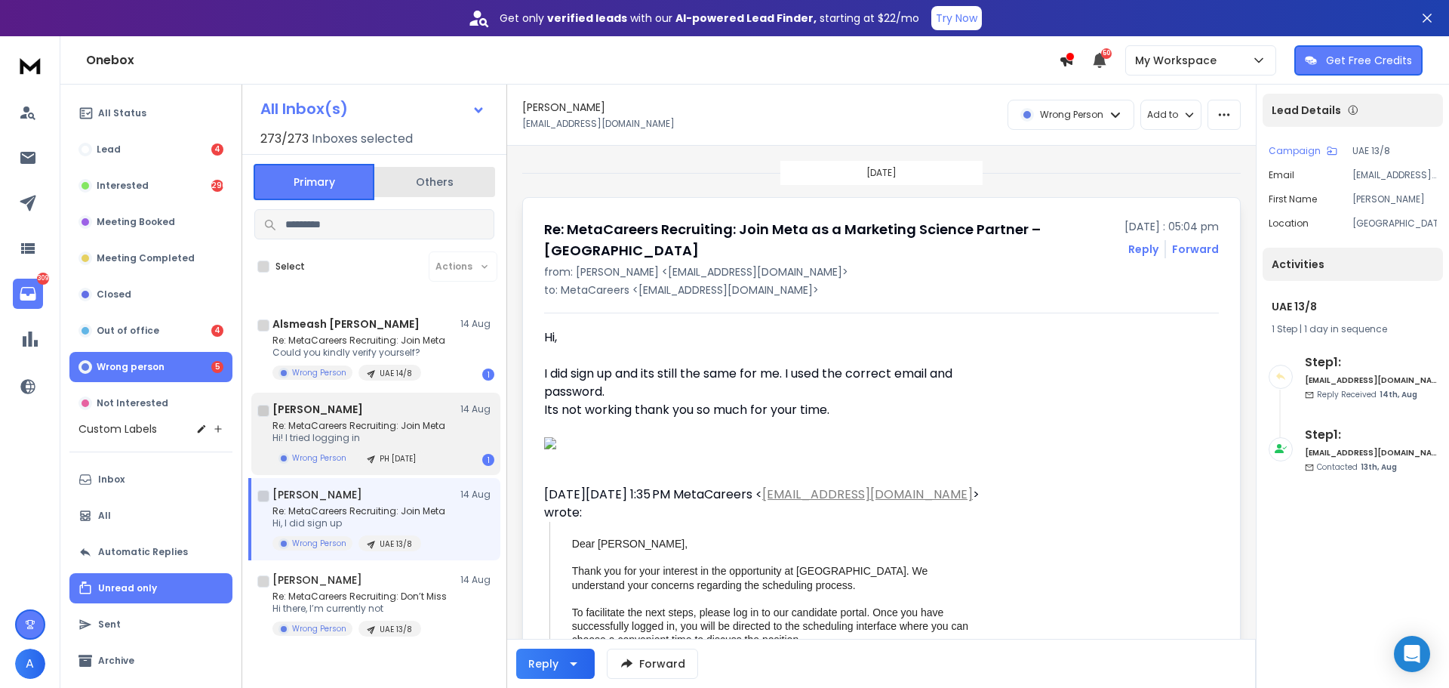
click at [441, 401] on div "Phoebe DeLuna 14 Aug Re: MetaCareers Recruiting: Join Meta Hi! I tried logging …" at bounding box center [375, 433] width 249 height 82
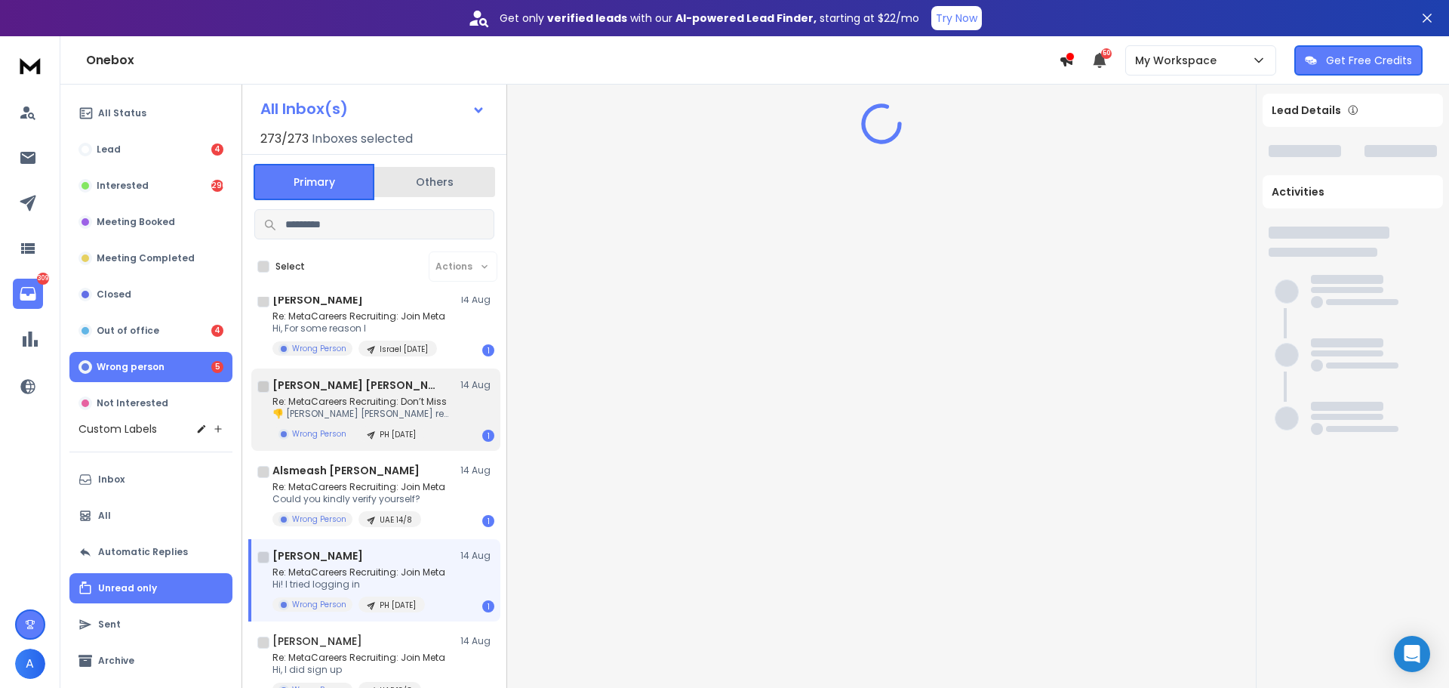
scroll to position [97, 0]
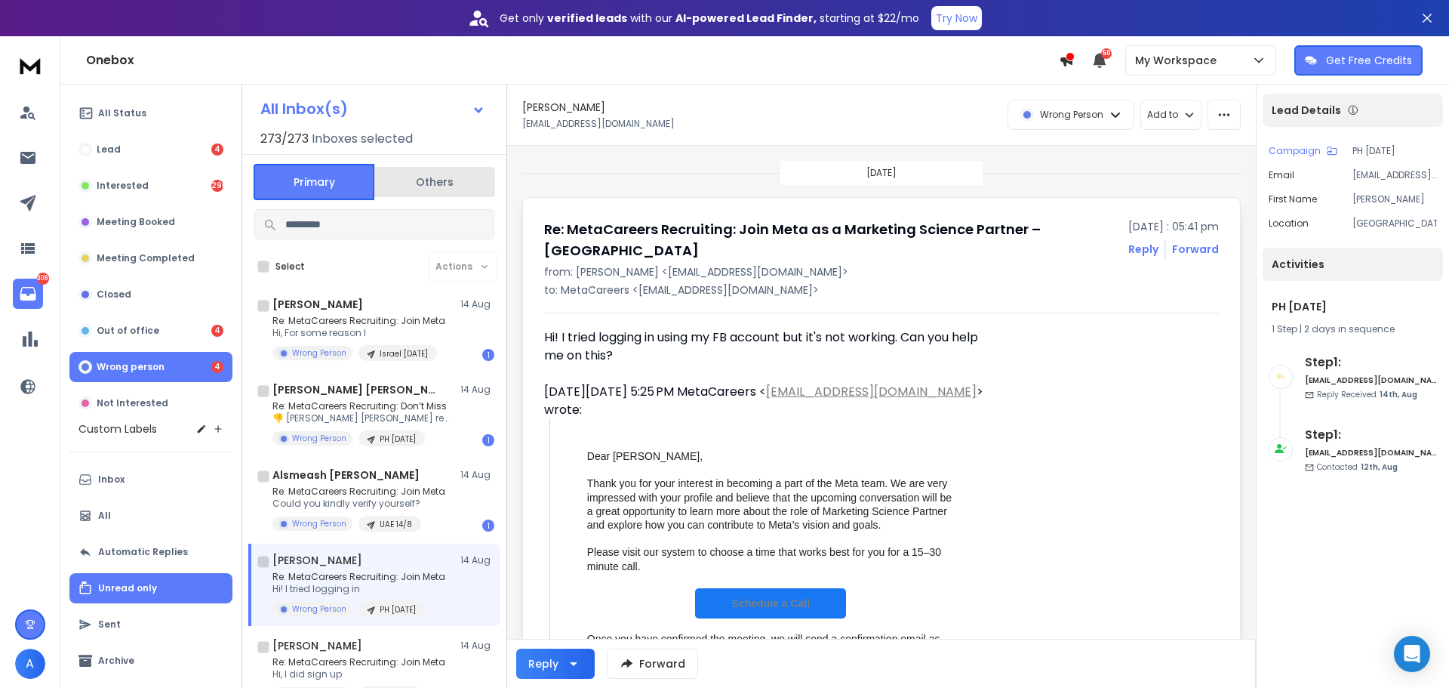
click at [688, 269] on p "from: Phoebe DeLuna <delunaphoebe06@gmail.com>" at bounding box center [881, 271] width 675 height 15
copy p "delunaphoebe06"
click at [409, 494] on p "Re: MetaCareers Recruiting: Join Meta" at bounding box center [358, 491] width 173 height 12
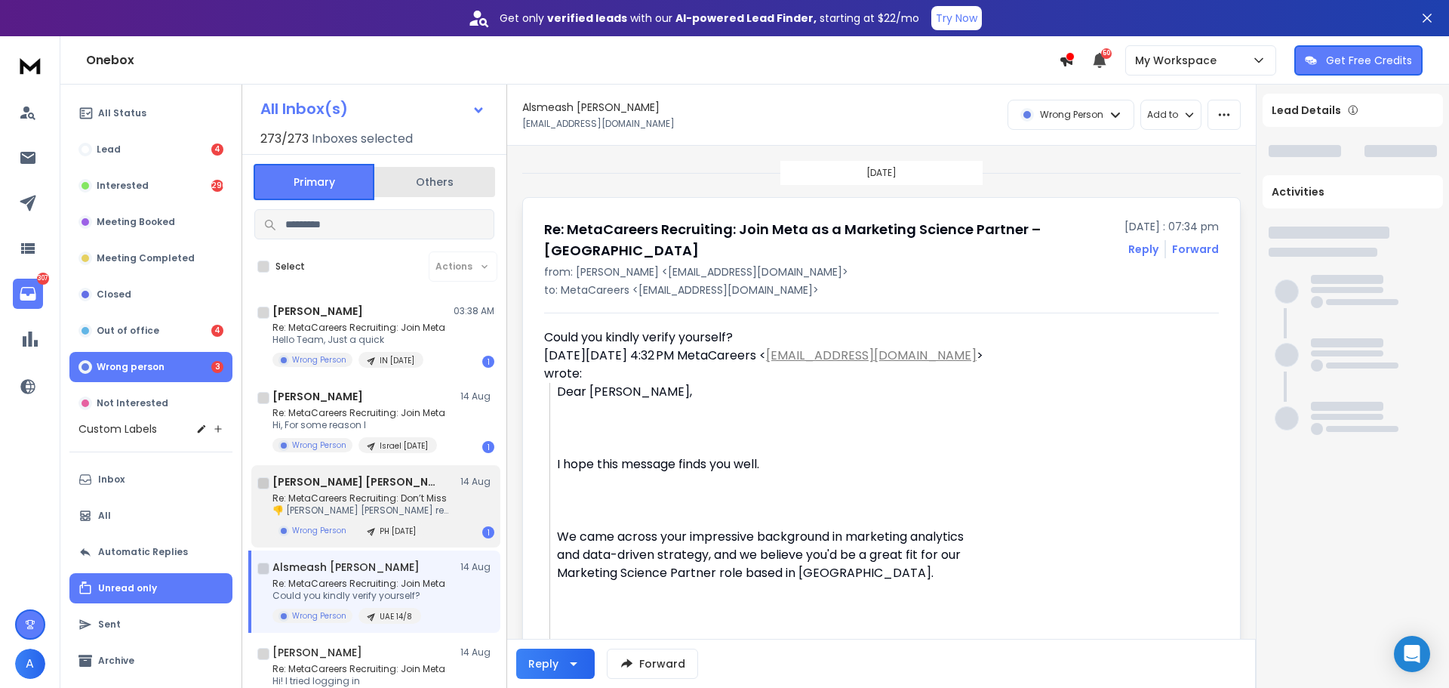
scroll to position [0, 0]
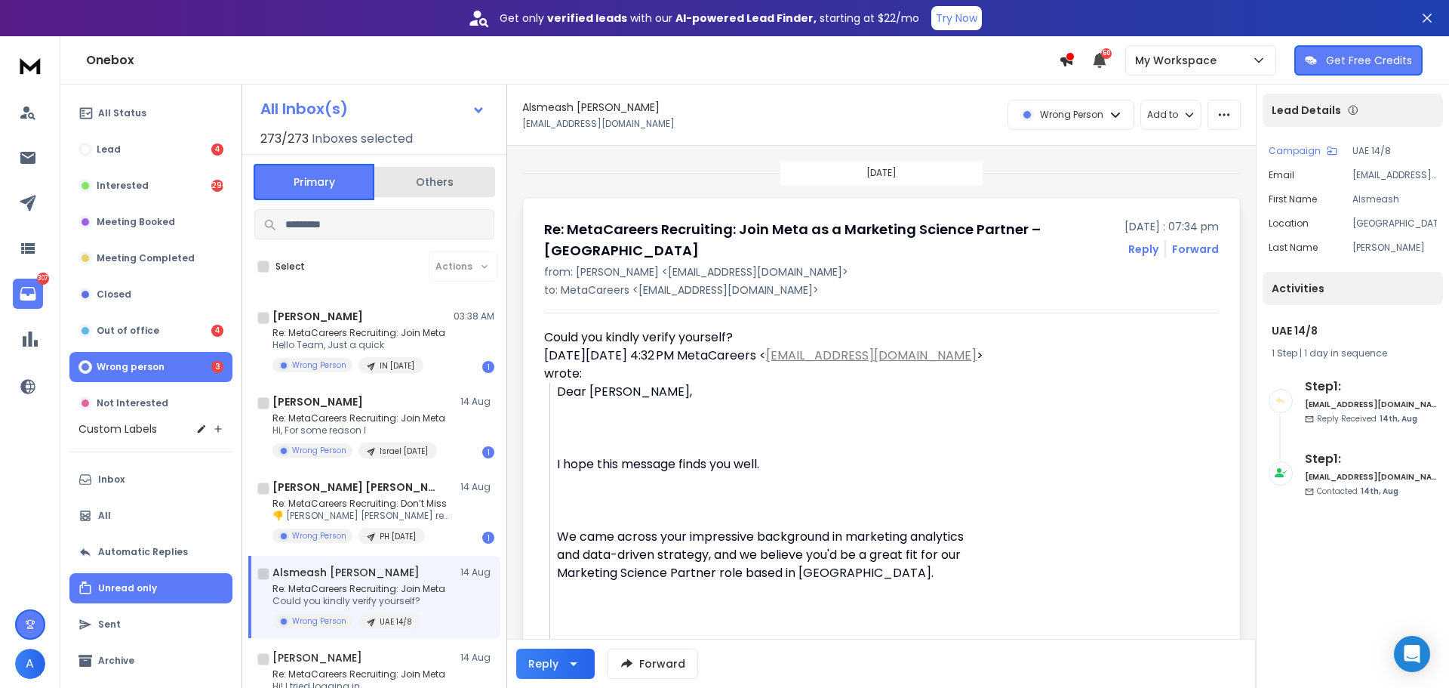
click at [718, 273] on p "from: Alsmeash Abdul Raheem <alsmeashabd1raheem@gmail.com>" at bounding box center [881, 271] width 675 height 15
drag, startPoint x: 718, startPoint y: 273, endPoint x: 796, endPoint y: 272, distance: 78.5
click at [796, 272] on p "from: Alsmeash Abdul Raheem <alsmeashabd1raheem@gmail.com>" at bounding box center [881, 271] width 675 height 15
click at [411, 494] on div "JOVY ANN GUY-JOCO 14 Aug Re: MetaCareers Recruiting: Don’t Miss 👎 JOVY ANN reac…" at bounding box center [383, 511] width 222 height 64
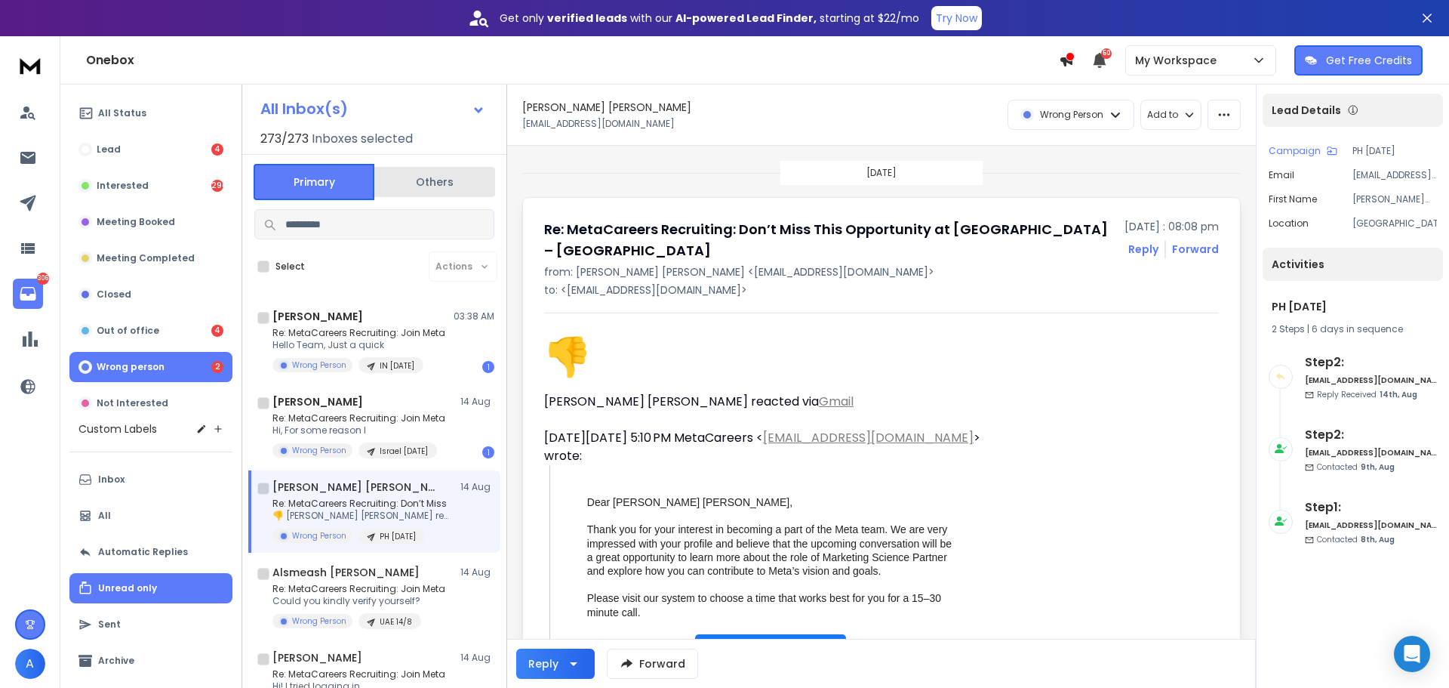
click at [715, 260] on h1 "Re: MetaCareers Recruiting: Don’t Miss This Opportunity at Meta – Philippines" at bounding box center [829, 240] width 571 height 42
click at [708, 273] on p "from: JOVY ANN GUY-JOCO <flsmmvajovyann@gmail.com>" at bounding box center [881, 271] width 675 height 15
copy p "flsmmvajovyann"
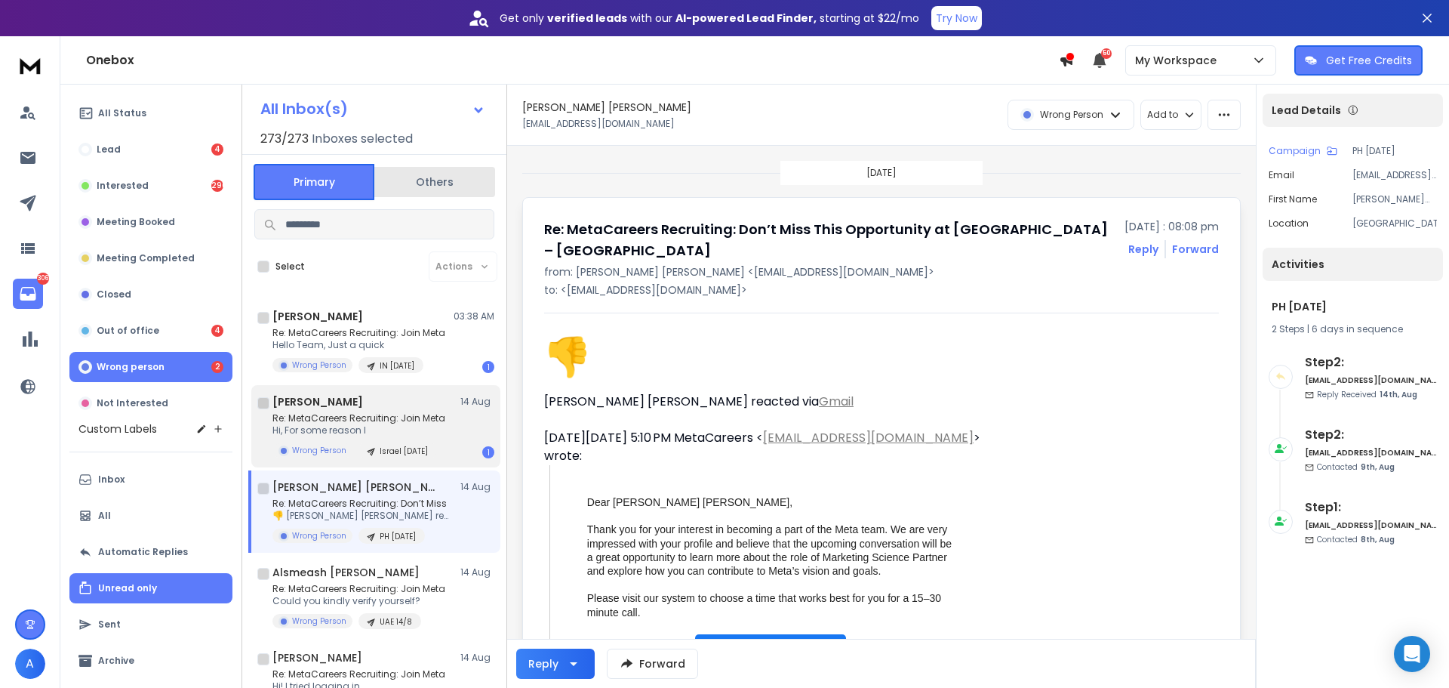
click at [398, 399] on div "Eli - אלי כהן 14 Aug" at bounding box center [383, 401] width 222 height 15
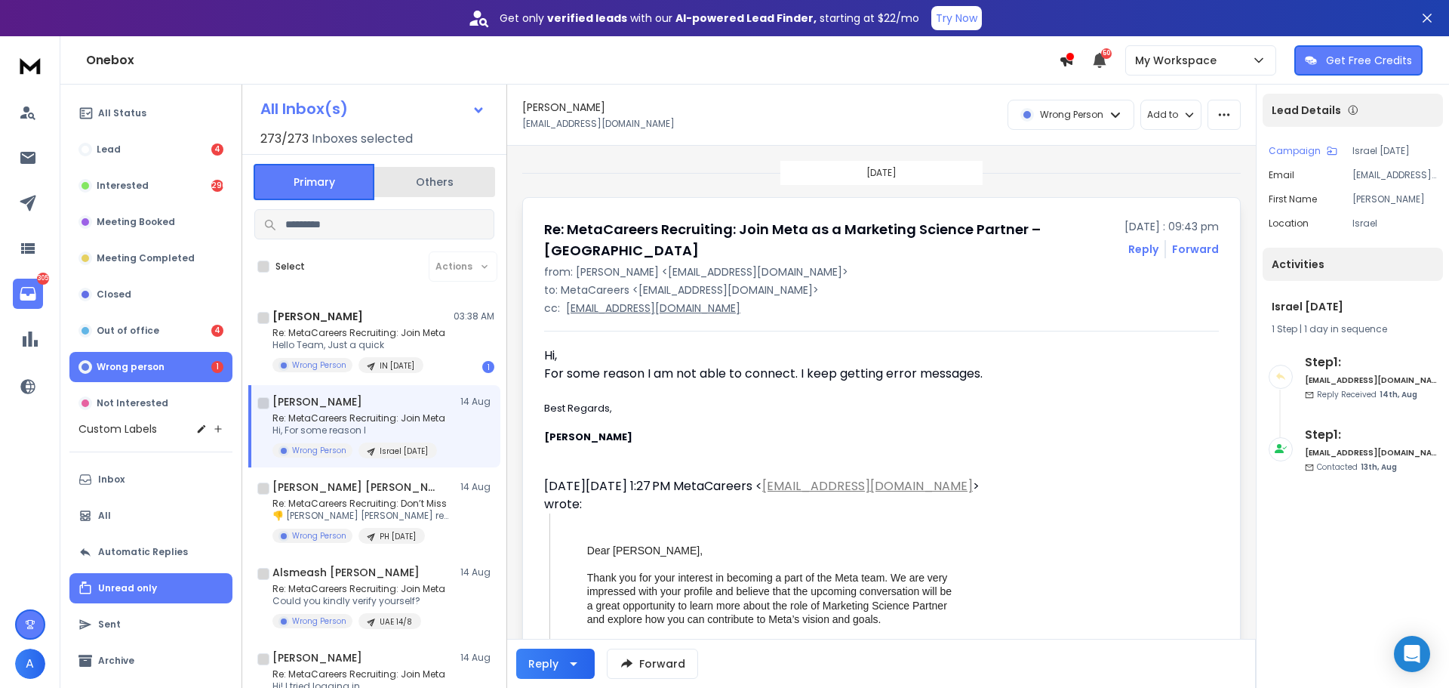
click at [582, 123] on p "elieco111@gmail.com" at bounding box center [598, 124] width 152 height 12
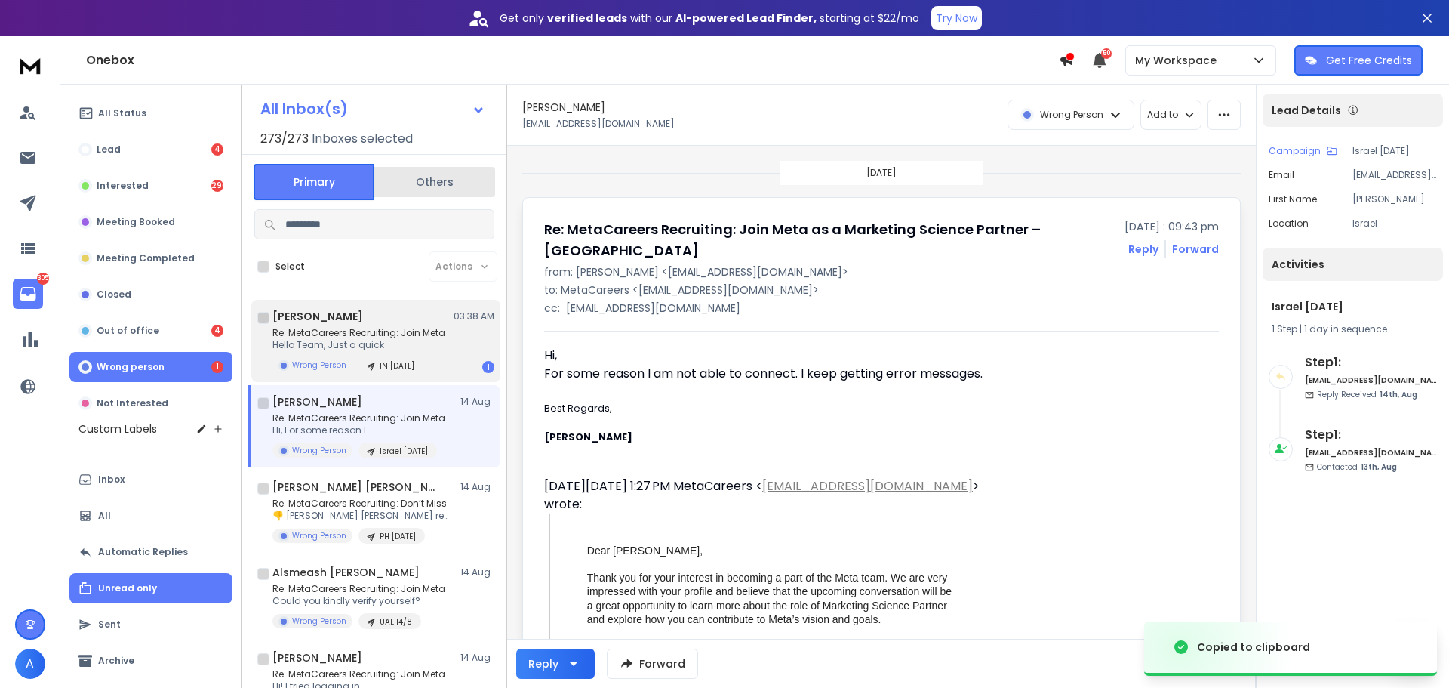
click at [432, 348] on p "Hello Team, Just a quick" at bounding box center [358, 345] width 173 height 12
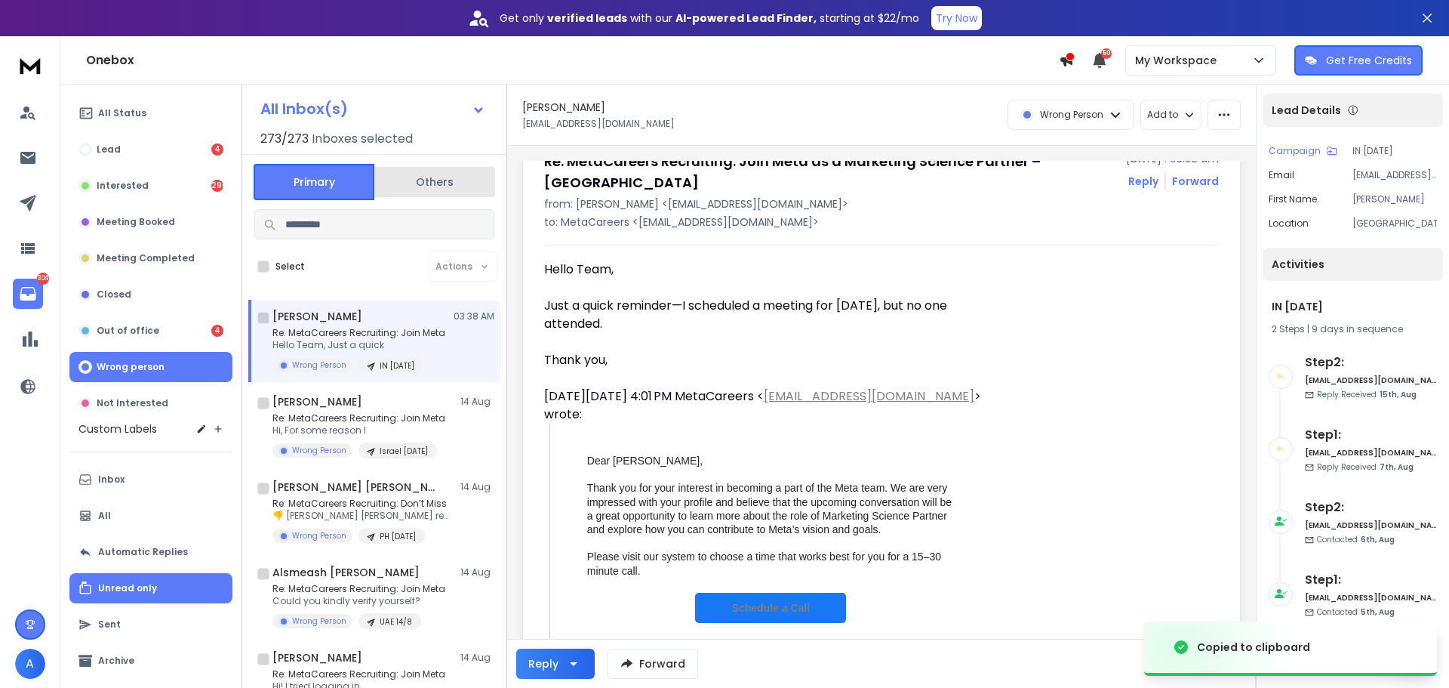
scroll to position [75, 0]
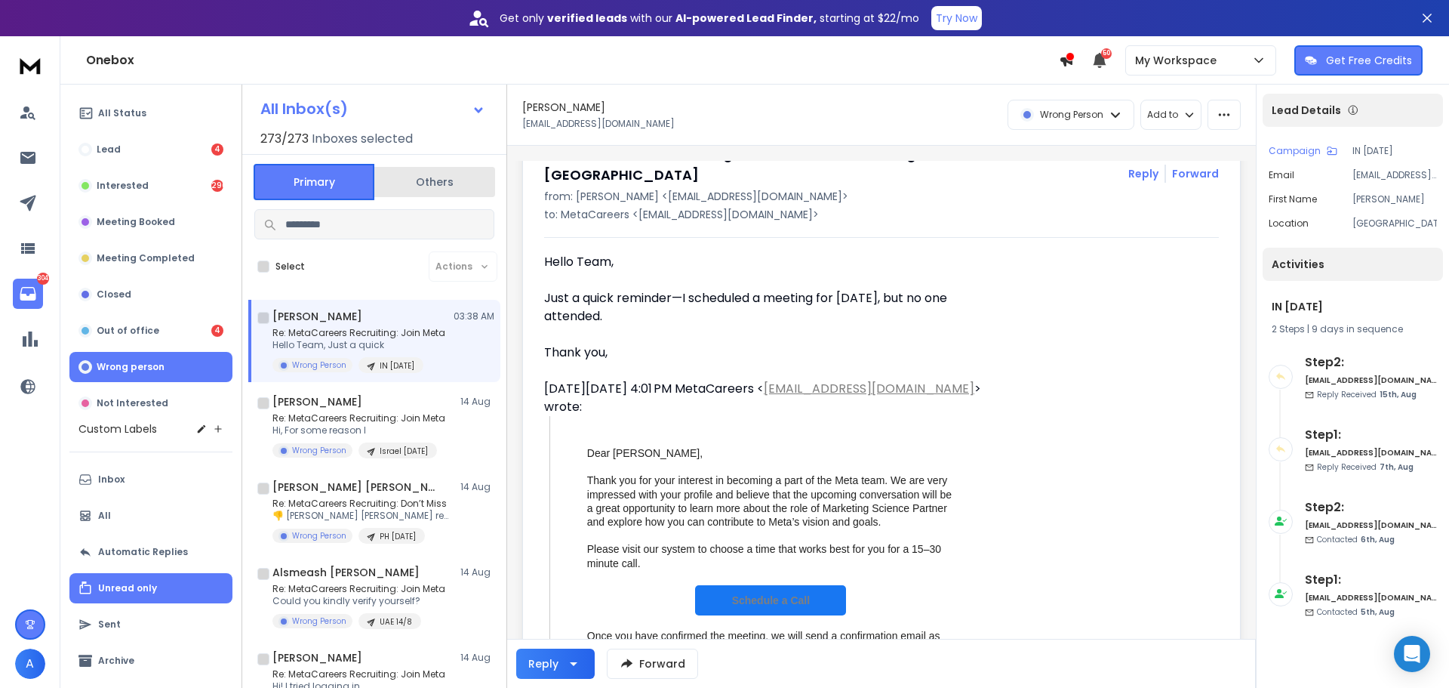
click at [676, 189] on p "from: anjali shaw <anjalishawas@gmail.com>" at bounding box center [881, 196] width 675 height 15
copy p "anjalishawas"
click at [197, 315] on button "Out of office 4" at bounding box center [150, 330] width 163 height 30
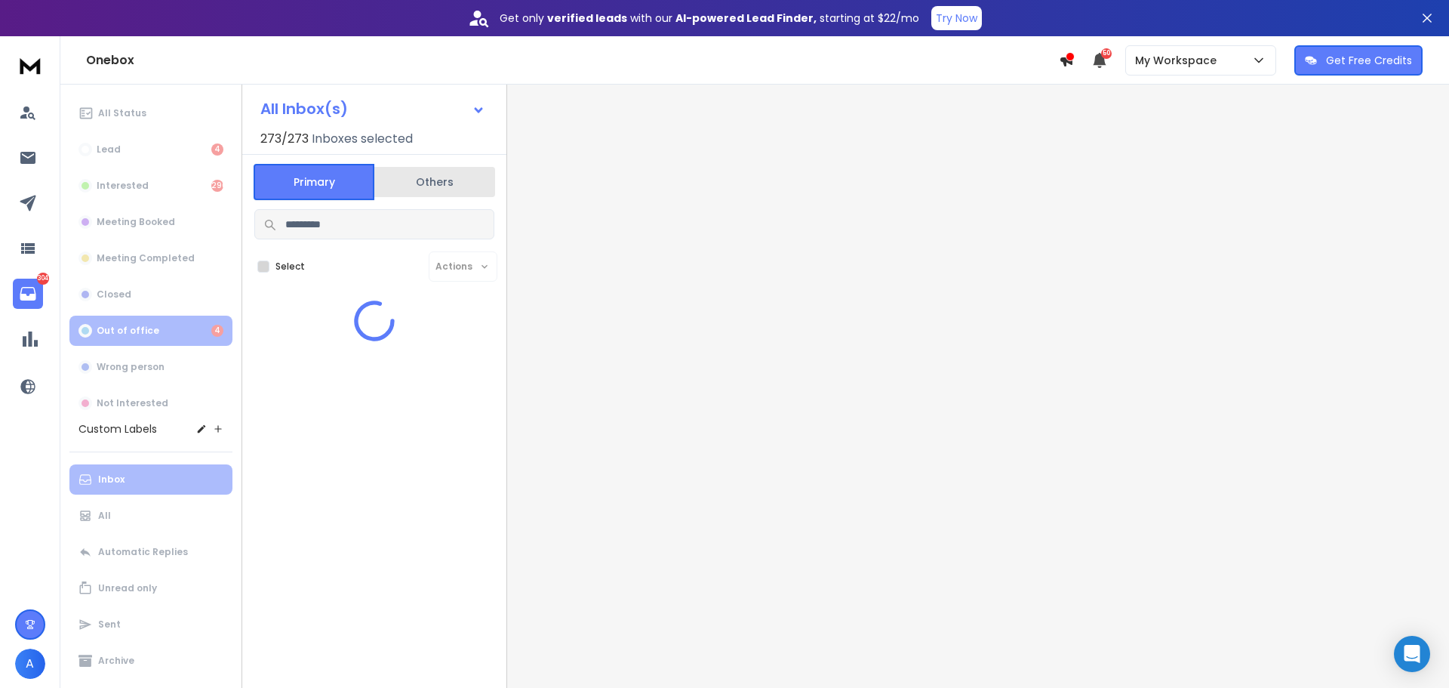
scroll to position [0, 0]
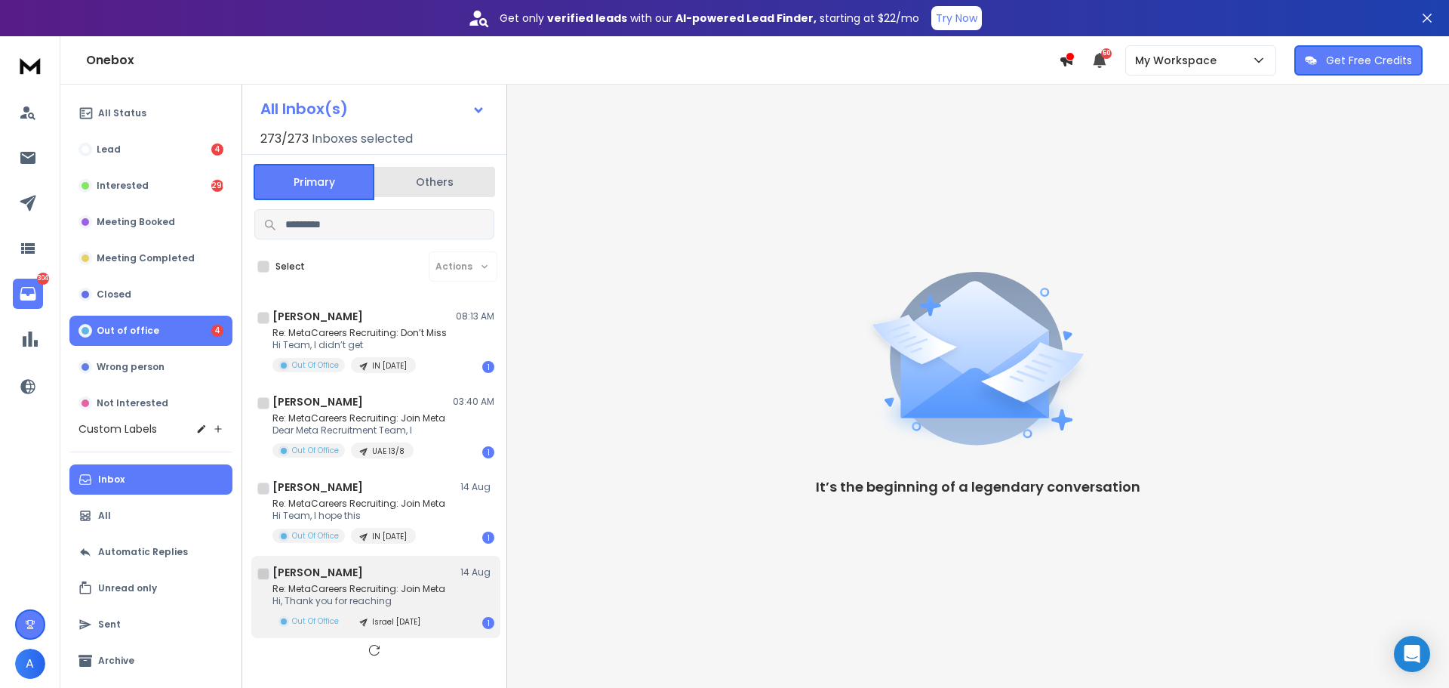
click at [328, 589] on p "Re: MetaCareers Recruiting: Join Meta" at bounding box center [358, 589] width 173 height 12
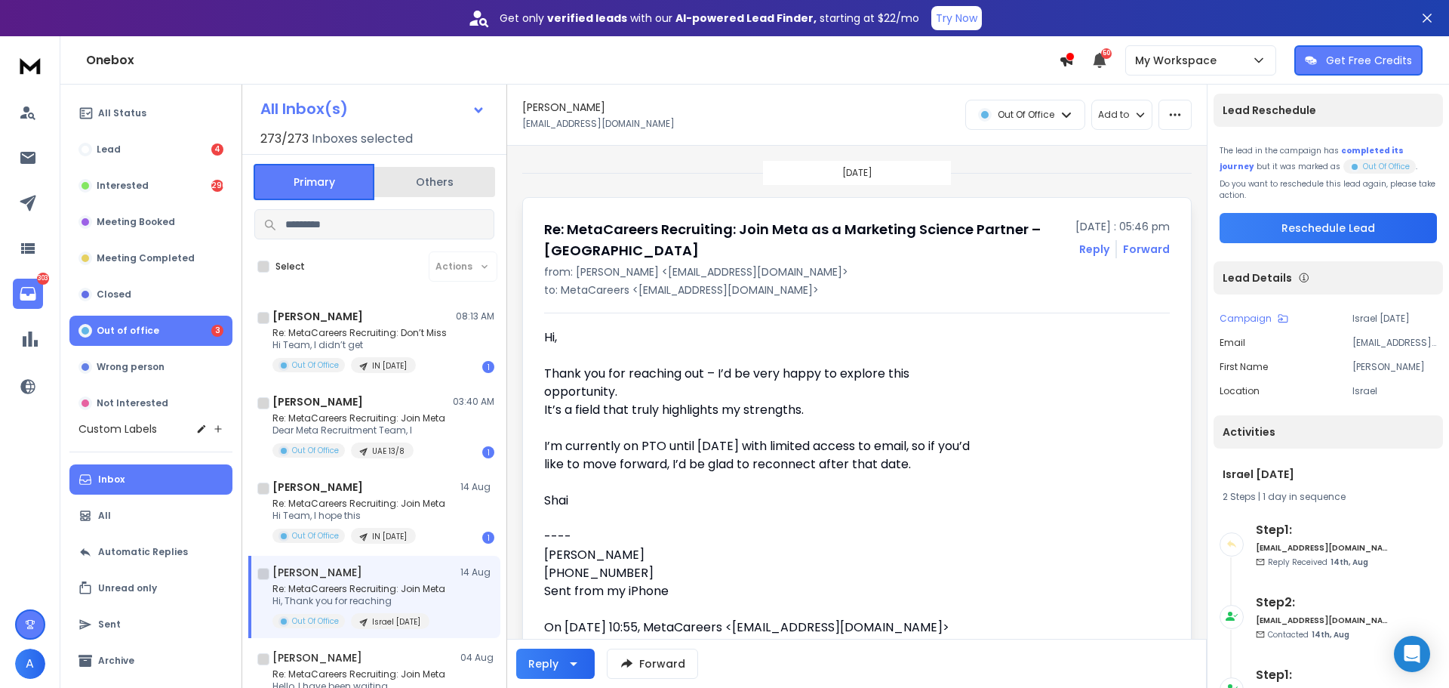
click at [647, 271] on p "from: Shai Masot <smasot@gmail.com>" at bounding box center [857, 271] width 626 height 15
drag, startPoint x: 647, startPoint y: 271, endPoint x: 734, endPoint y: 274, distance: 87.6
click at [734, 274] on p "from: Shai Masot <smasot@gmail.com>" at bounding box center [857, 271] width 626 height 15
copy p "smasot@gmail.com"
click at [651, 287] on p "to: MetaCareers <recruit@careersconnect-gateway.com>" at bounding box center [857, 289] width 626 height 15
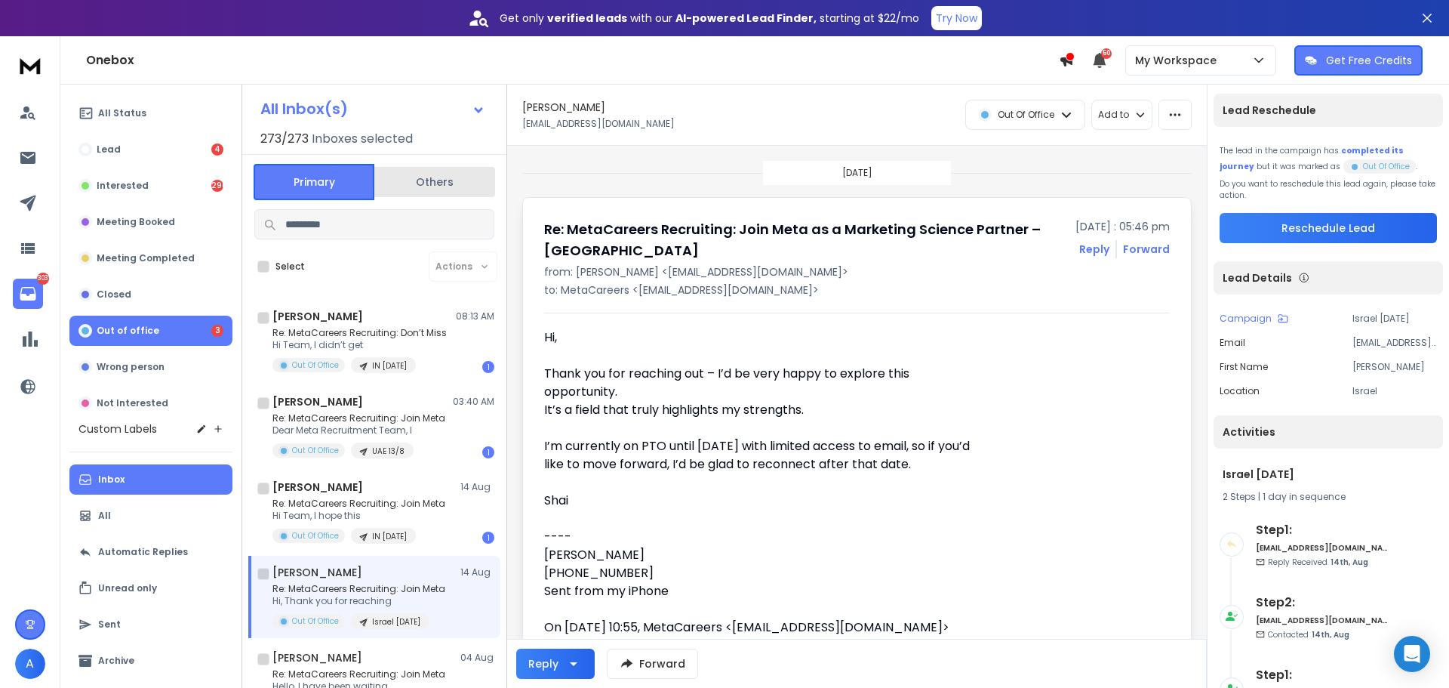
drag, startPoint x: 651, startPoint y: 287, endPoint x: 832, endPoint y: 291, distance: 181.2
click at [832, 291] on p "to: MetaCareers <recruit@careersconnect-gateway.com>" at bounding box center [857, 289] width 626 height 15
copy p "recruit@careersconnect-gateway.com"
click at [405, 457] on div "UAE 13/8" at bounding box center [382, 450] width 63 height 16
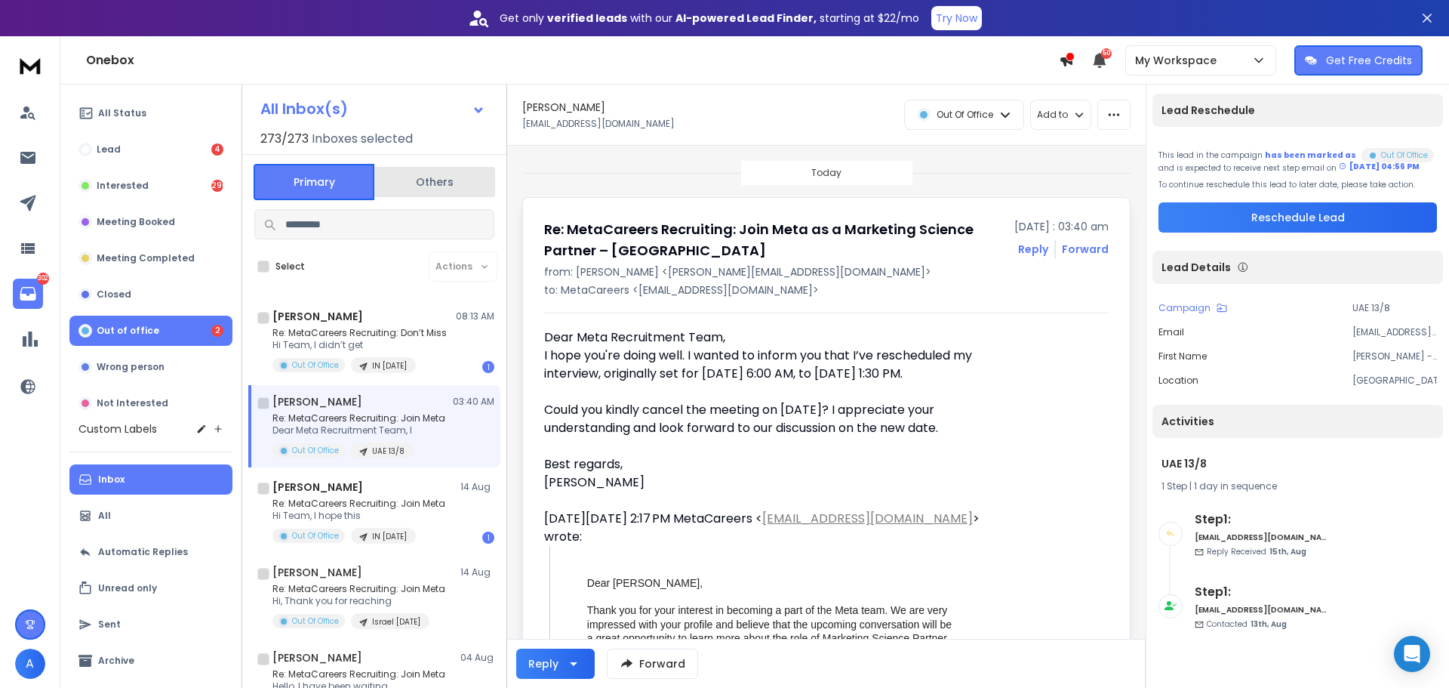
click at [646, 126] on p "mohamed.abdulmuttalib@gmail.com" at bounding box center [598, 124] width 152 height 12
click at [698, 355] on p "I hope you're doing well. I wanted to inform you that I’ve rescheduled my inter…" at bounding box center [764, 364] width 441 height 36
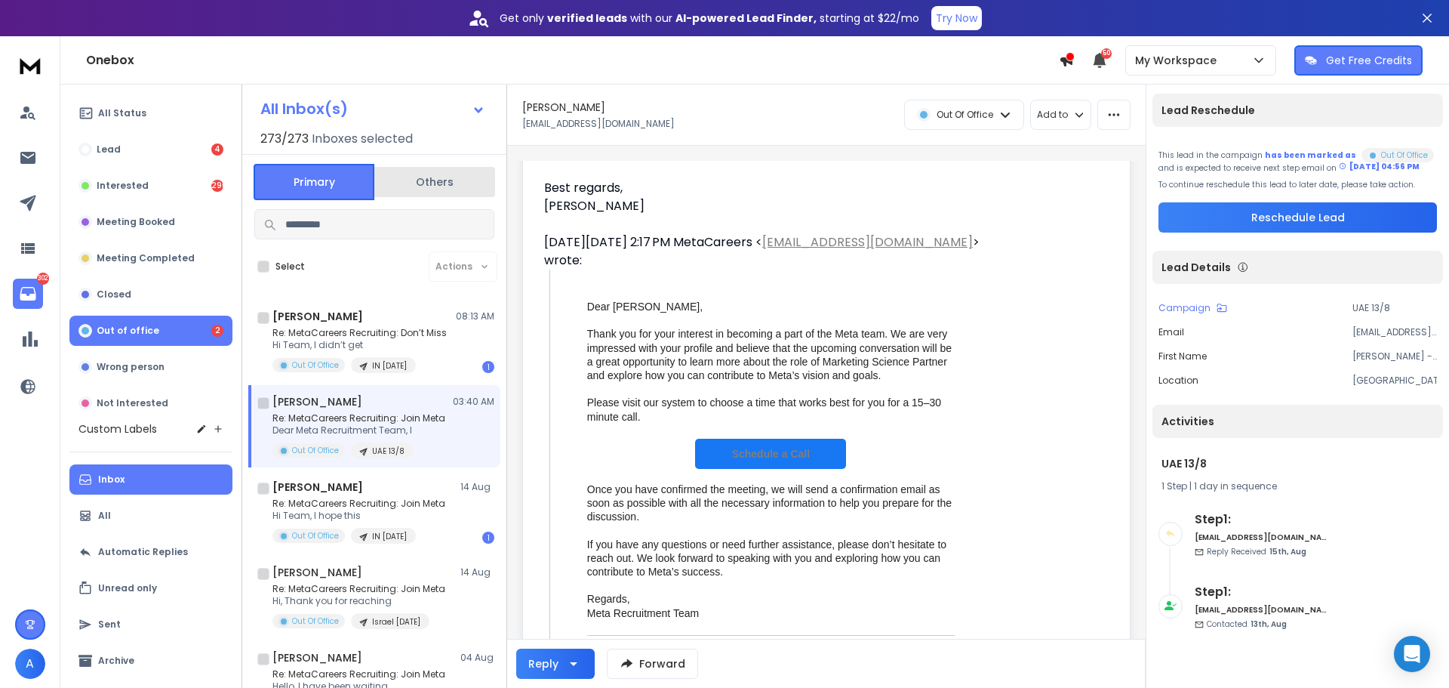
scroll to position [75, 0]
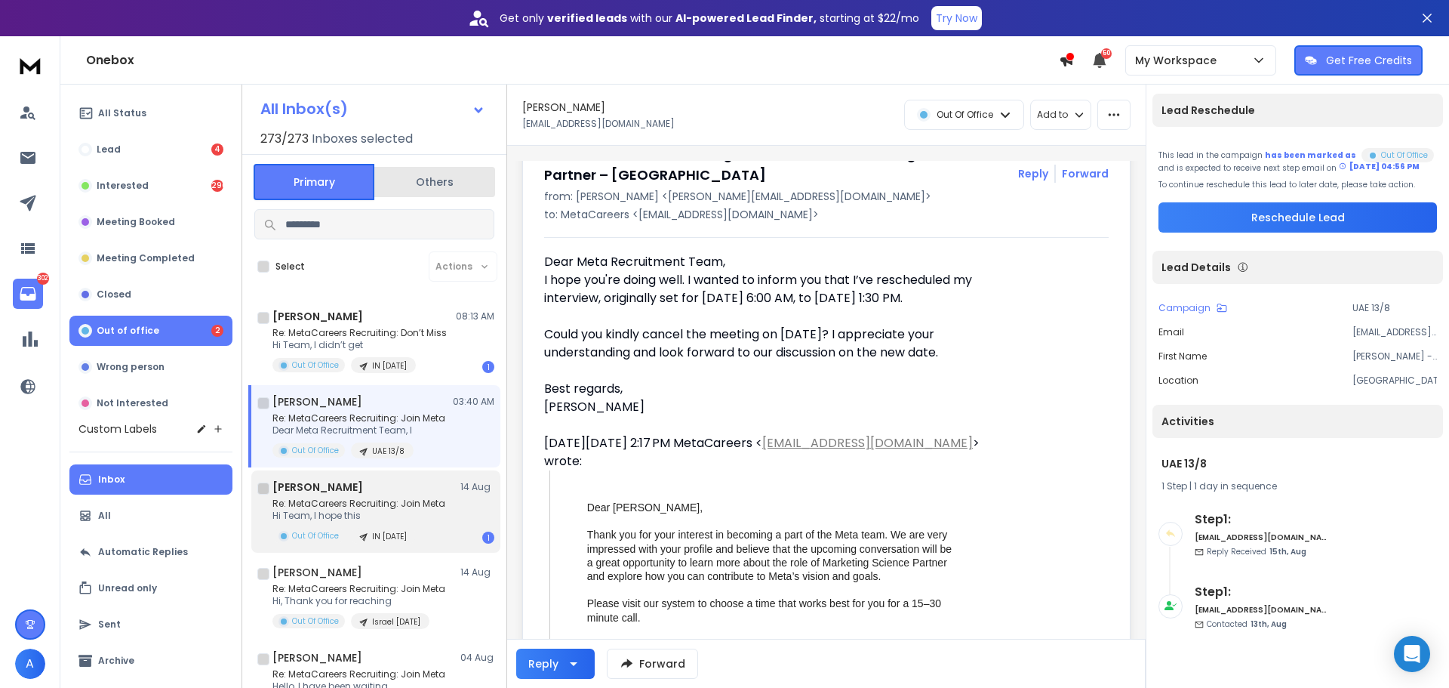
click at [398, 522] on div "Re: MetaCareers Recruiting: Join Meta Hi Team, I hope this Out Of Office IN 7/8…" at bounding box center [358, 520] width 173 height 46
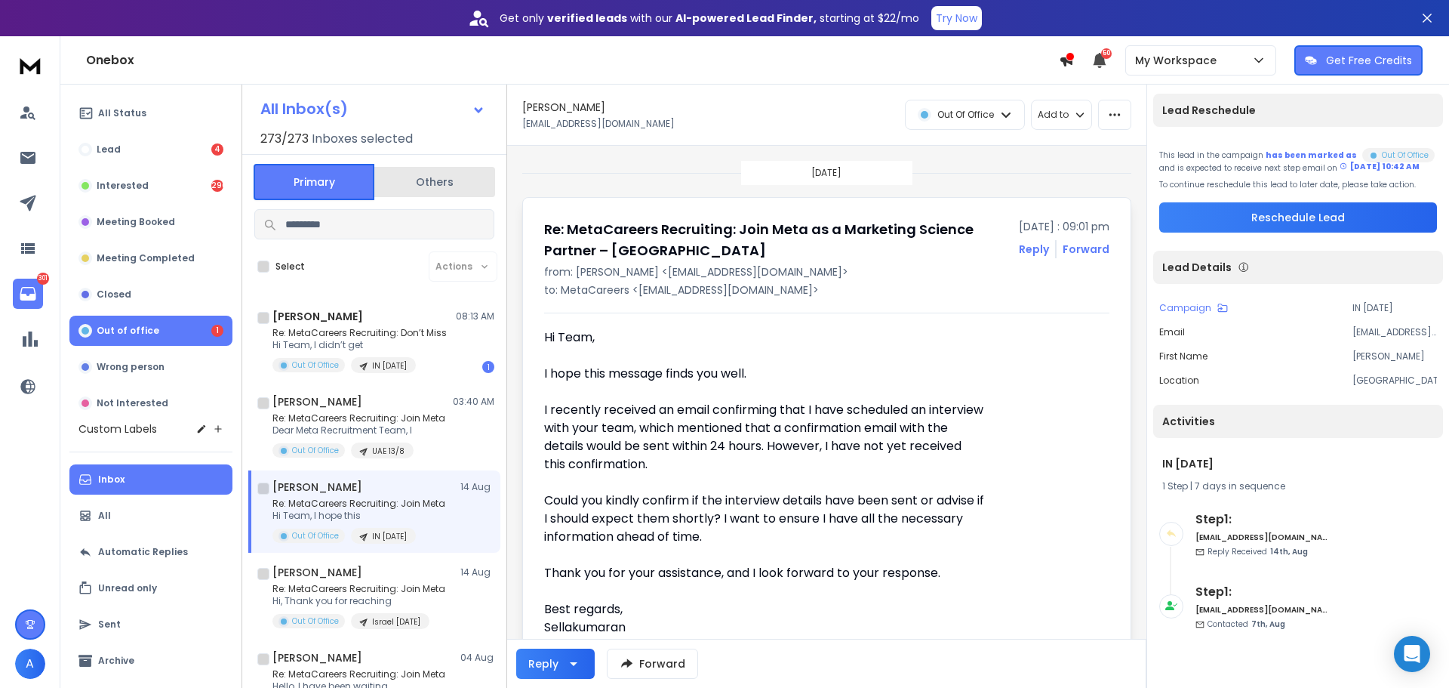
click at [675, 270] on p "from: Sella Kumaran <sellakumaran58@gmail.com>" at bounding box center [826, 271] width 565 height 15
copy p "sellakumaran58"
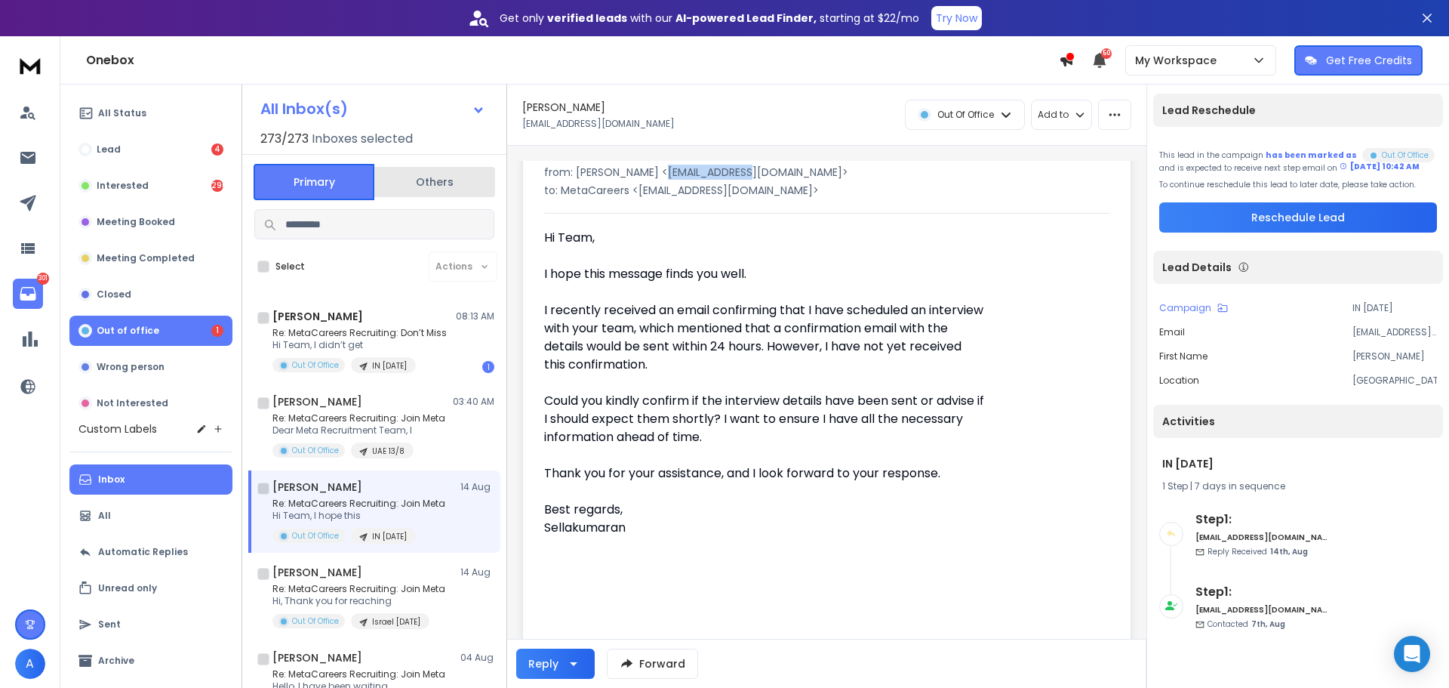
scroll to position [151, 0]
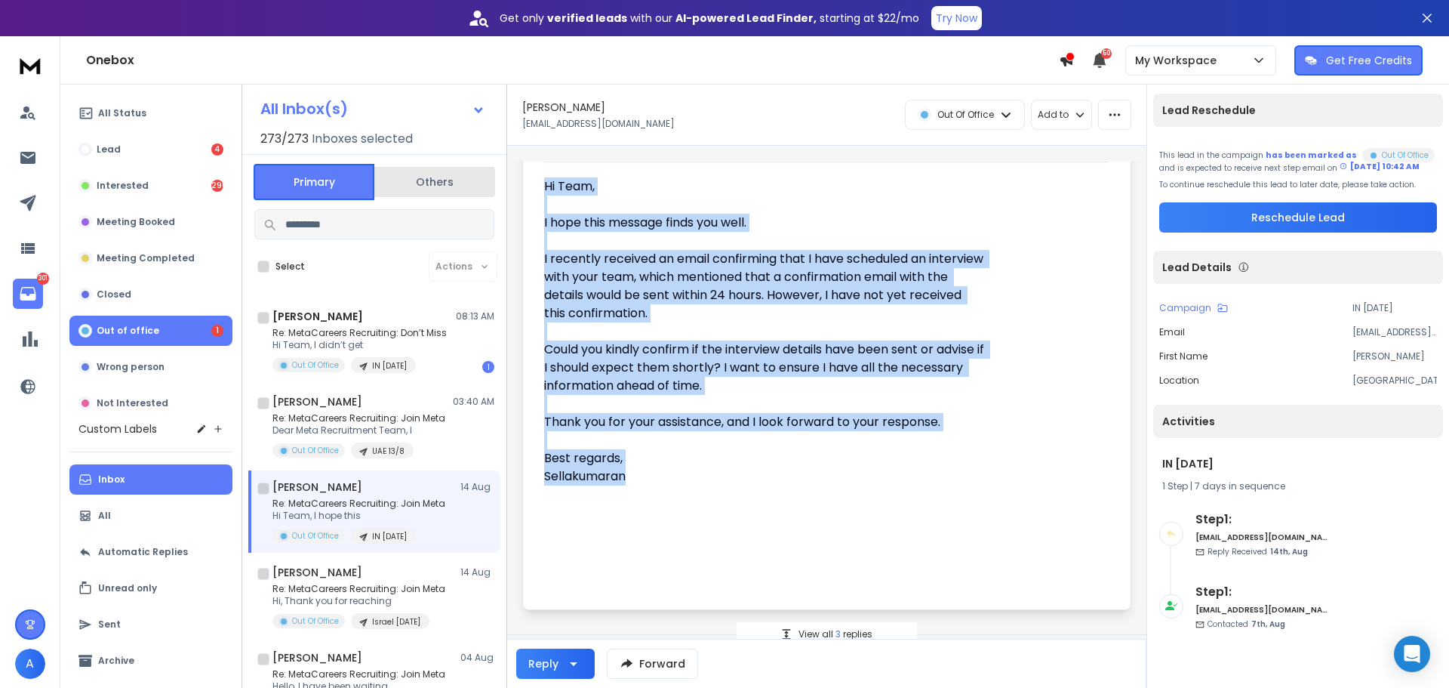
drag, startPoint x: 621, startPoint y: 452, endPoint x: 523, endPoint y: 187, distance: 282.5
click at [523, 187] on div "Re: MetaCareers Recruiting: Join Meta as a Marketing Science Partner – India 14…" at bounding box center [826, 328] width 609 height 564
click at [660, 285] on div "Hi Team, I hope this message finds you well. I recently received an email confi…" at bounding box center [764, 349] width 441 height 344
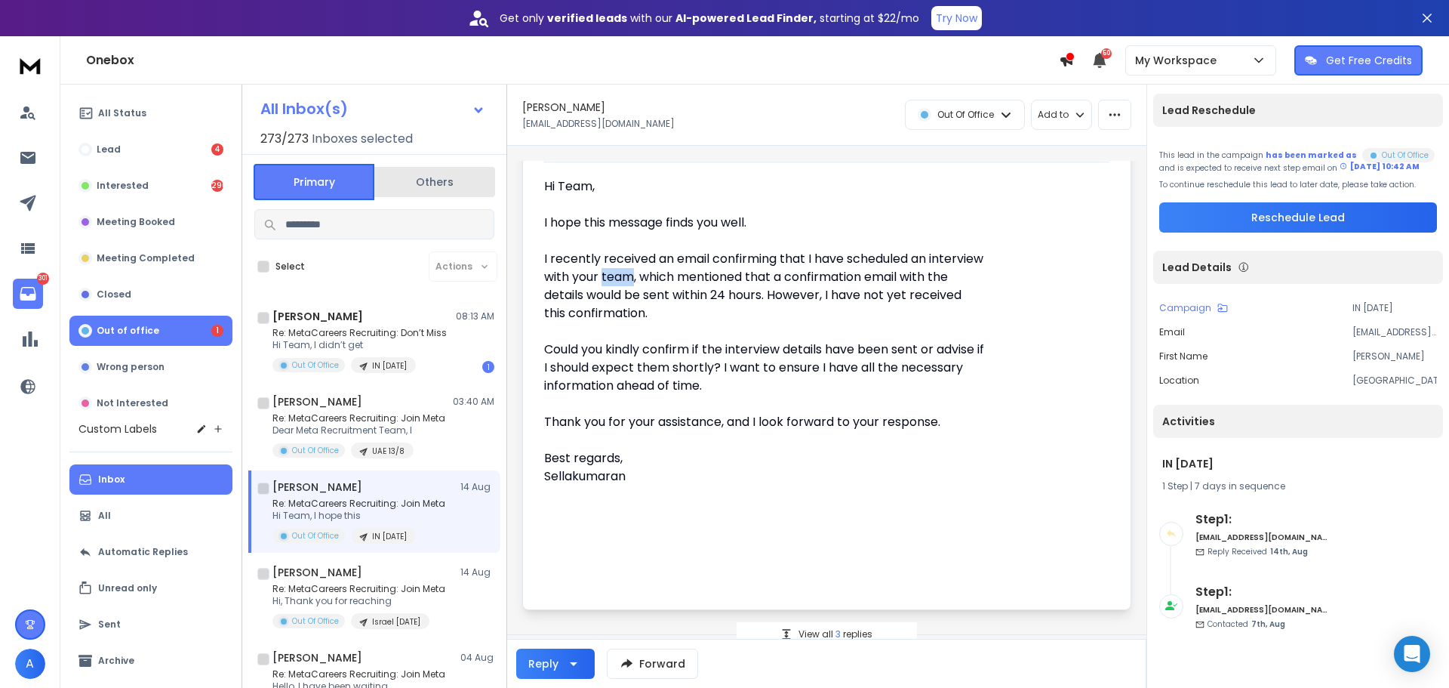
click at [660, 285] on div "Hi Team, I hope this message finds you well. I recently received an email confi…" at bounding box center [764, 349] width 441 height 344
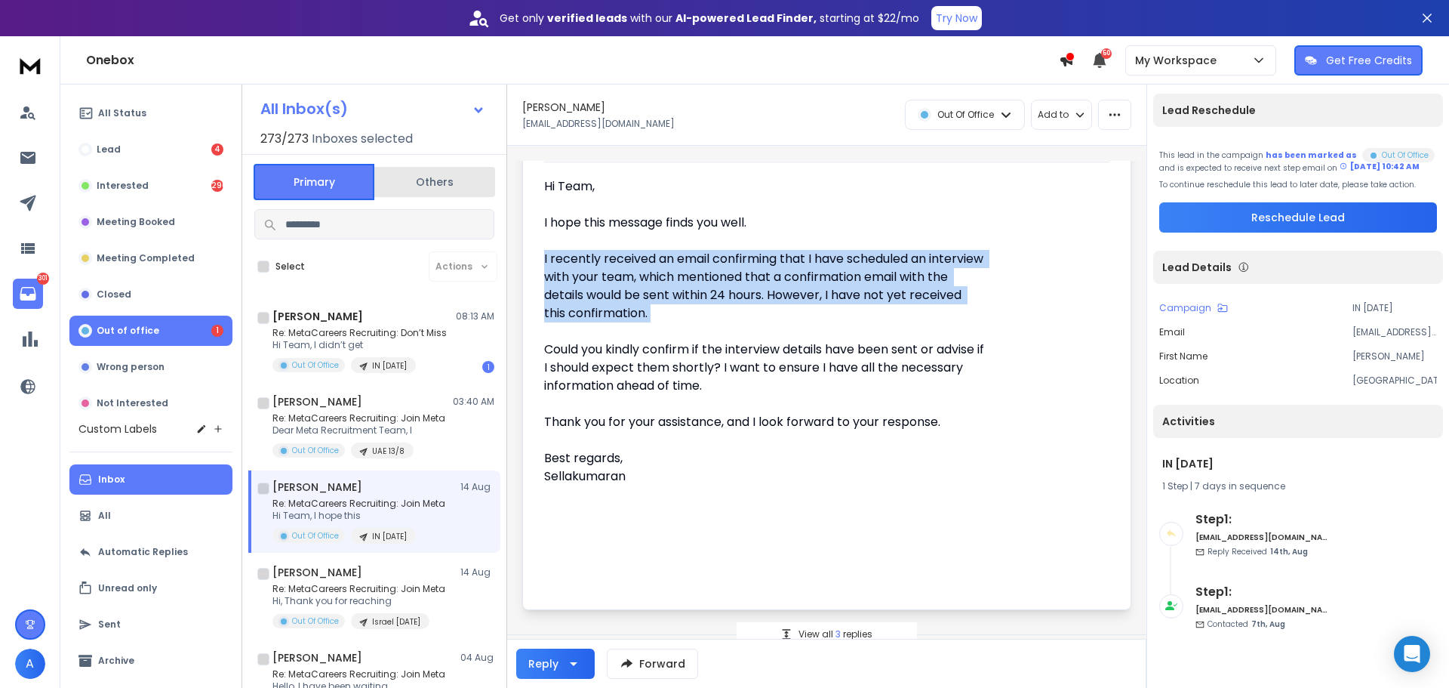
click at [660, 285] on div "Hi Team, I hope this message finds you well. I recently received an email confi…" at bounding box center [764, 349] width 441 height 344
click at [749, 287] on div "Hi Team, I hope this message finds you well. I recently received an email confi…" at bounding box center [764, 349] width 441 height 344
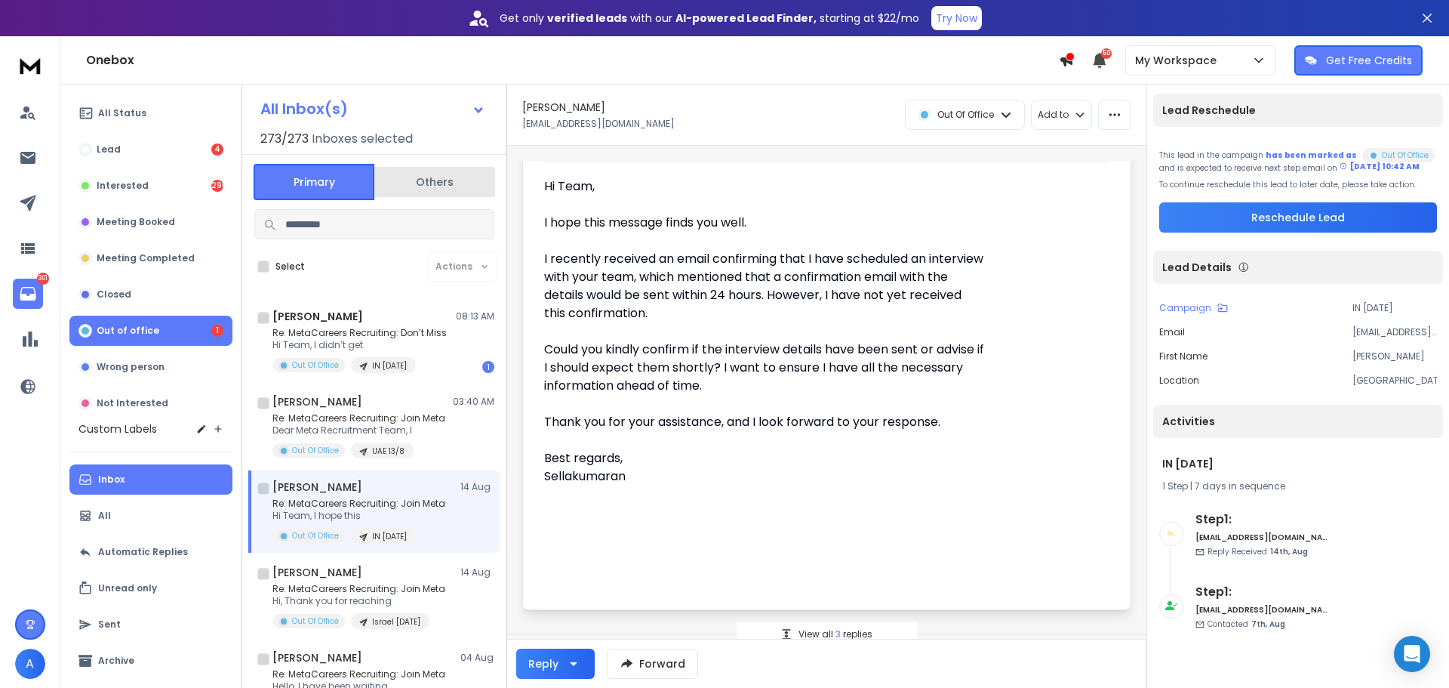
click at [570, 359] on div "Hi Team, I hope this message finds you well. I recently received an email confi…" at bounding box center [764, 349] width 441 height 344
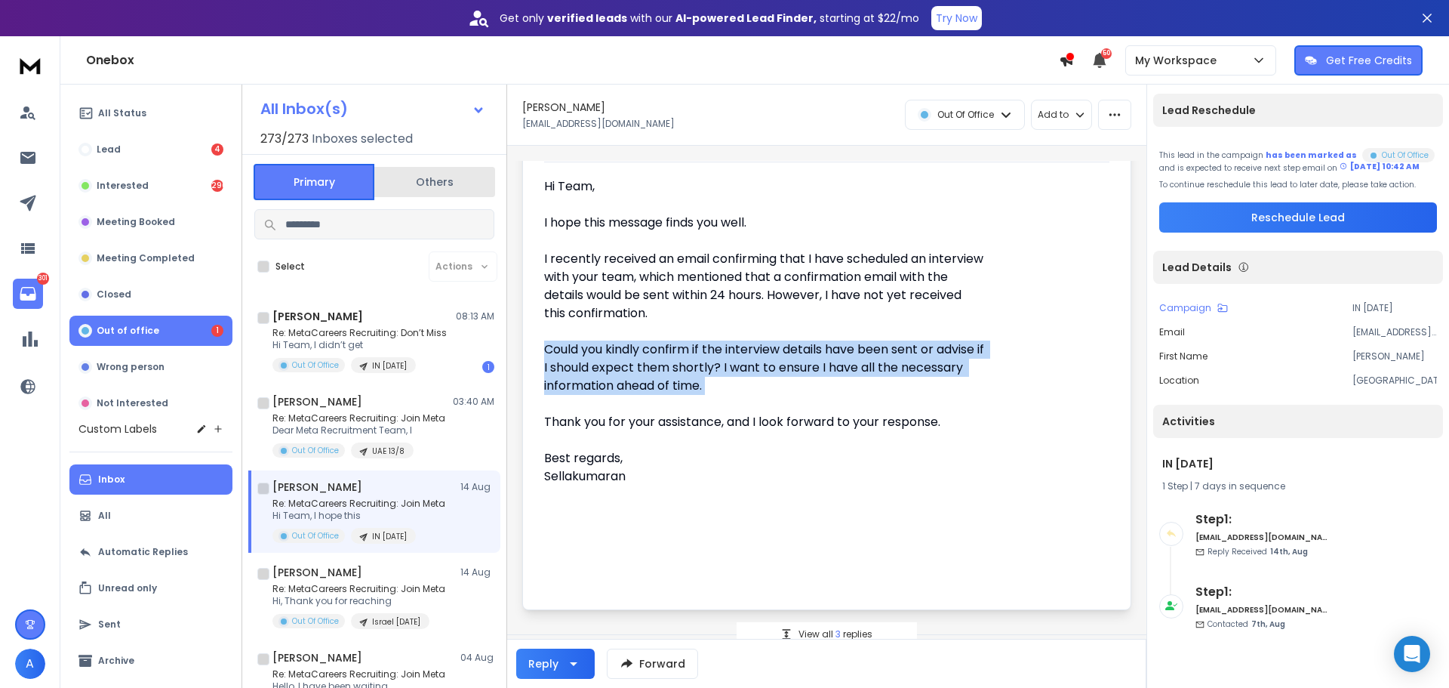
click at [570, 359] on div "Hi Team, I hope this message finds you well. I recently received an email confi…" at bounding box center [764, 349] width 441 height 344
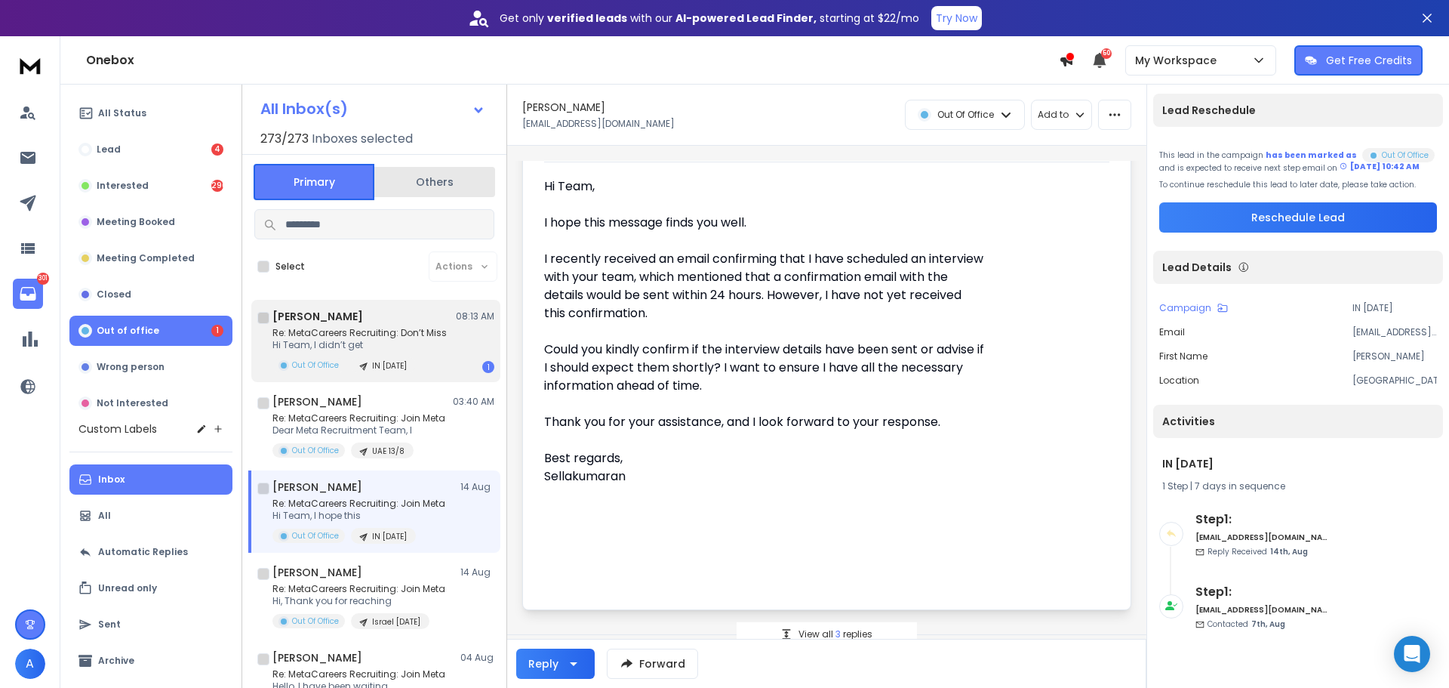
click at [428, 337] on p "Re: MetaCareers Recruiting: Don’t Miss" at bounding box center [359, 333] width 174 height 12
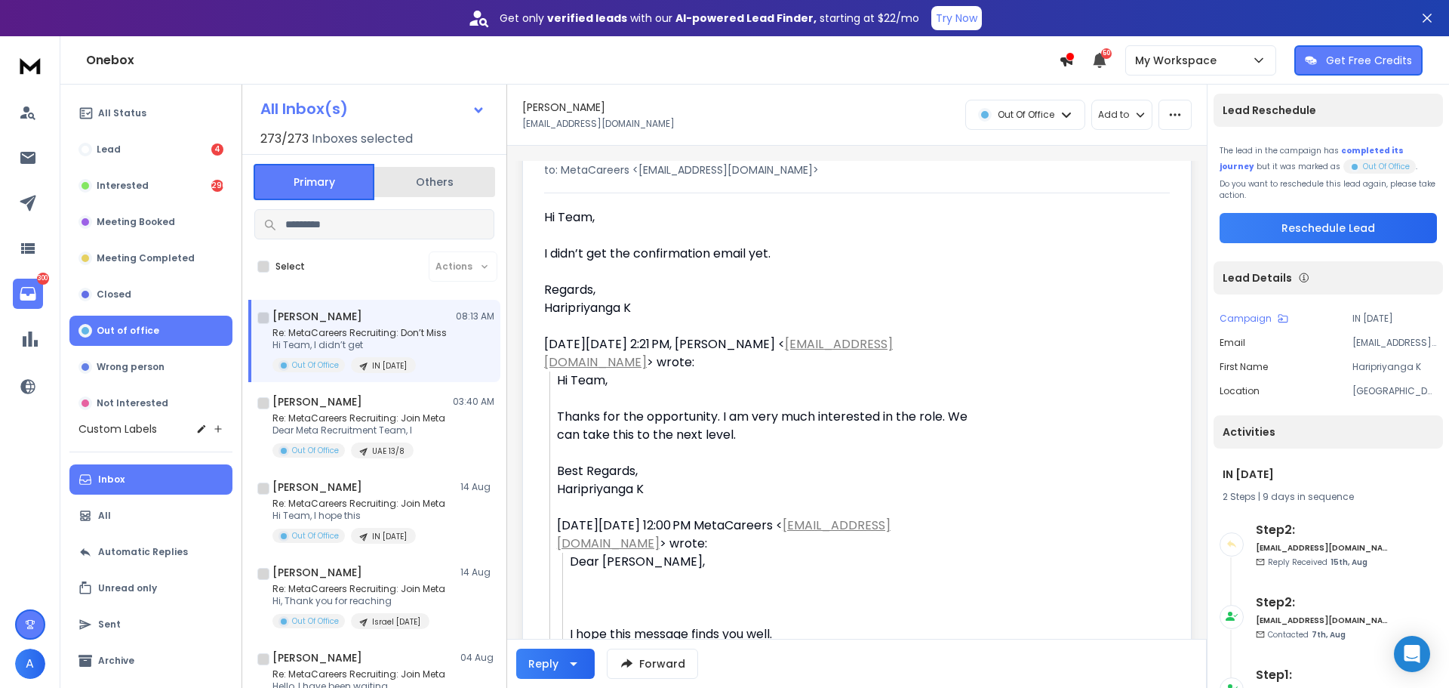
scroll to position [0, 0]
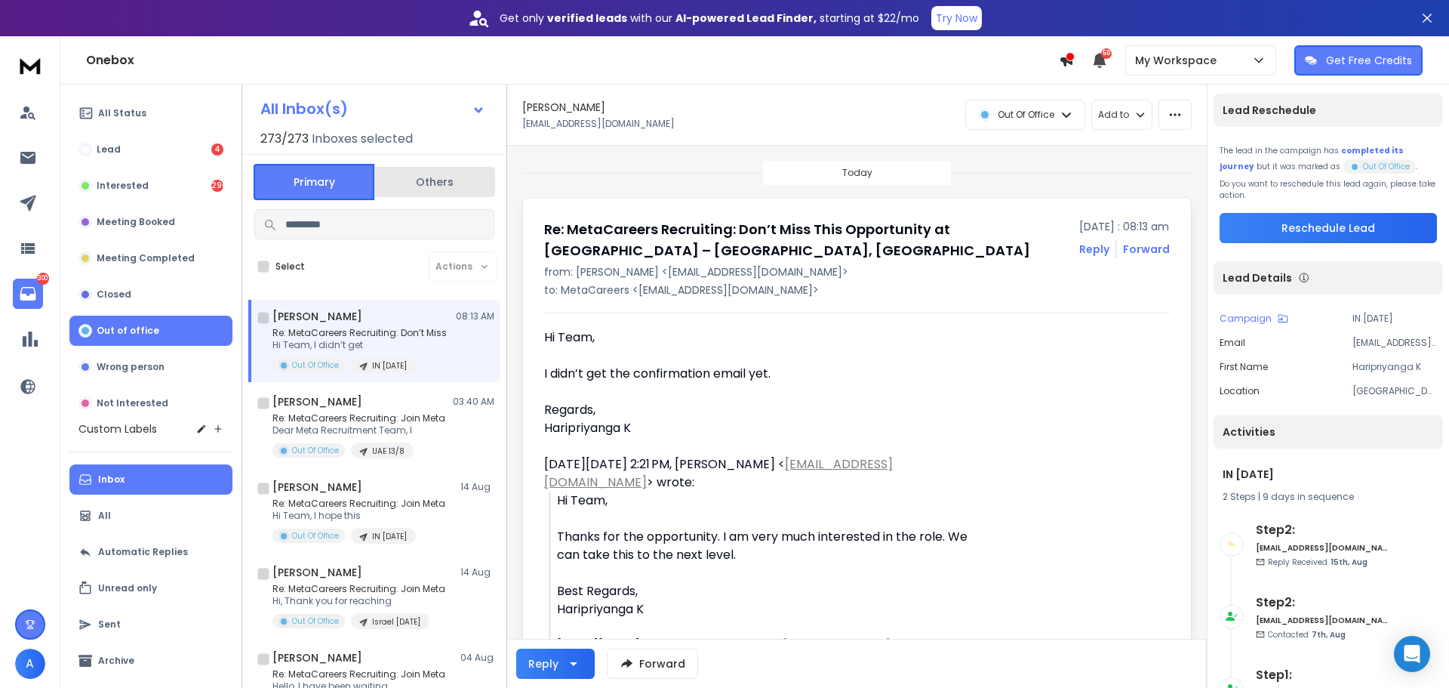
click at [756, 269] on p "from: haripriyanga krishnamurthy <haripriyangagemini280396@gmail.com>" at bounding box center [857, 271] width 626 height 15
copy p "haripriyangagemini280396"
click at [160, 134] on button "Lead 4" at bounding box center [150, 149] width 163 height 30
